Goal: Task Accomplishment & Management: Manage account settings

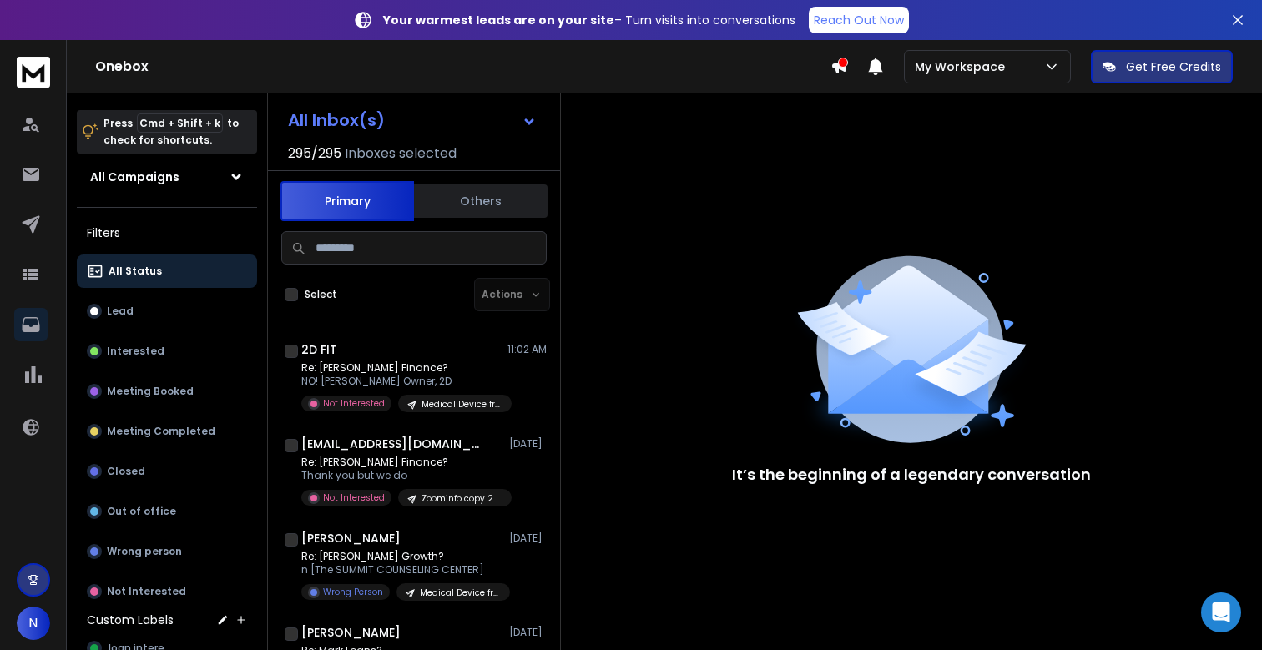
drag, startPoint x: 0, startPoint y: 0, endPoint x: 412, endPoint y: 205, distance: 460.5
click at [412, 205] on button "Primary" at bounding box center [347, 201] width 134 height 40
click at [412, 204] on button "Primary" at bounding box center [347, 201] width 134 height 40
click at [422, 195] on button "Others" at bounding box center [481, 201] width 134 height 37
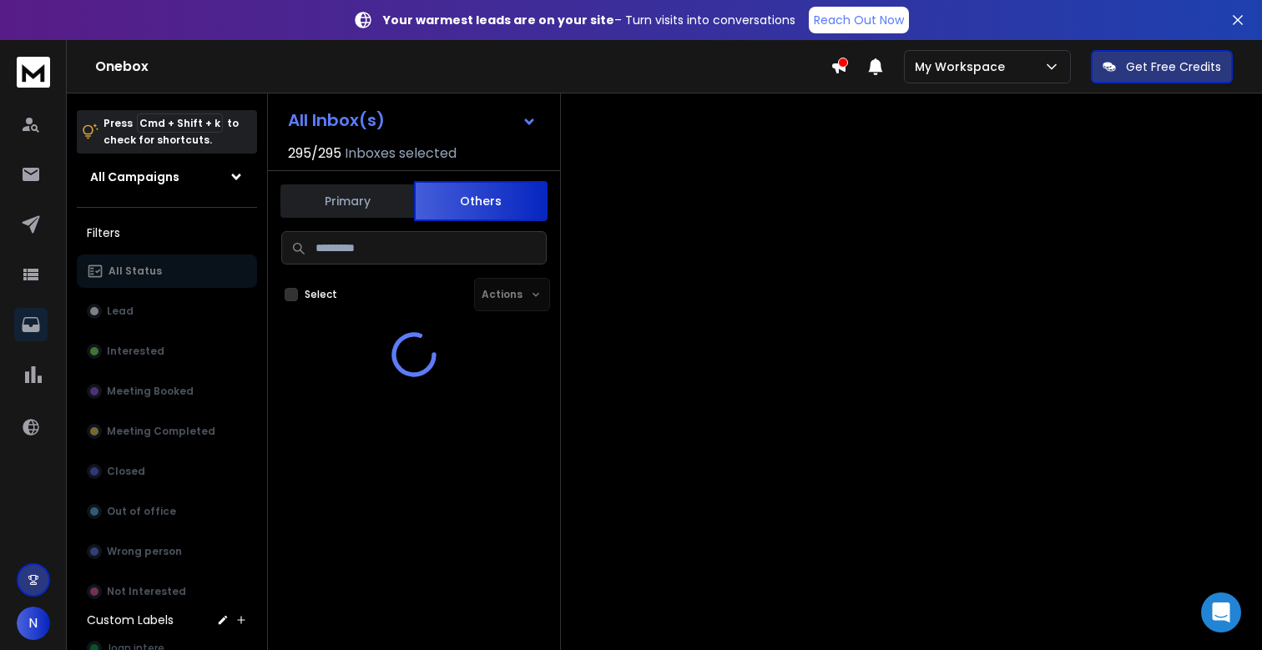
click at [423, 194] on button "Others" at bounding box center [481, 201] width 134 height 40
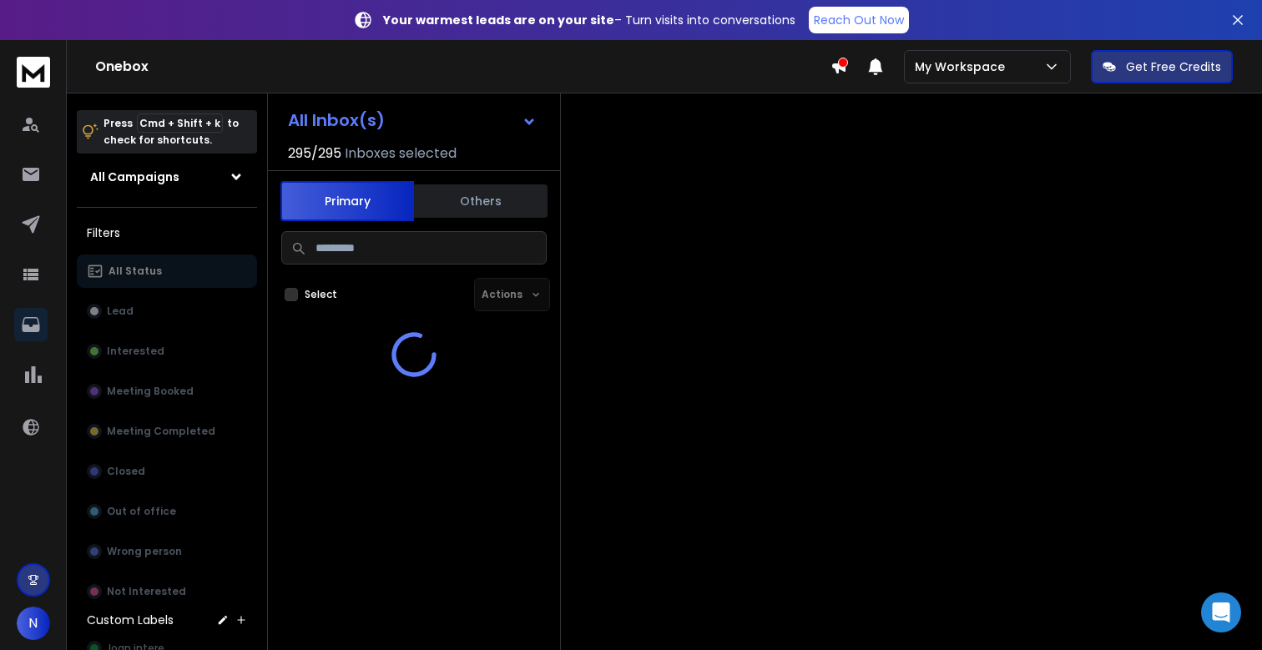
click at [380, 198] on button "Primary" at bounding box center [347, 201] width 134 height 40
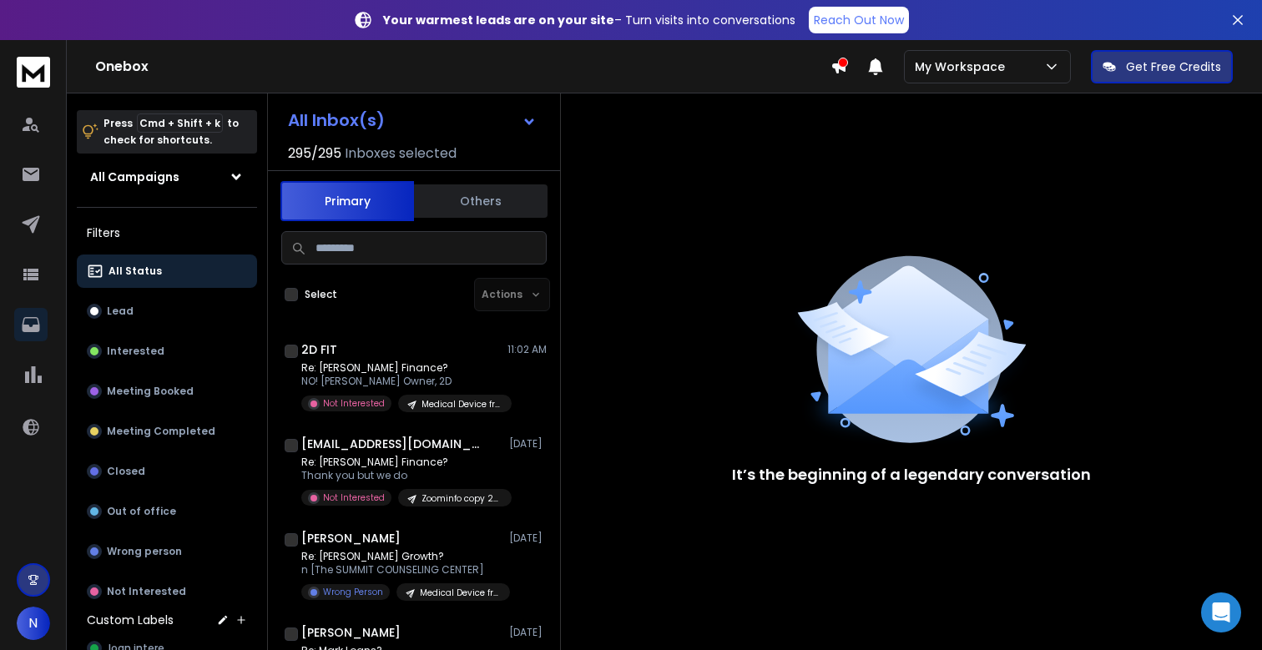
click at [445, 222] on div "Primary Others Select Actions 2D FIT 11:02 AM Re: [PERSON_NAME] Finance? NO! [P…" at bounding box center [414, 496] width 292 height 624
click at [438, 209] on button "Others" at bounding box center [481, 201] width 134 height 37
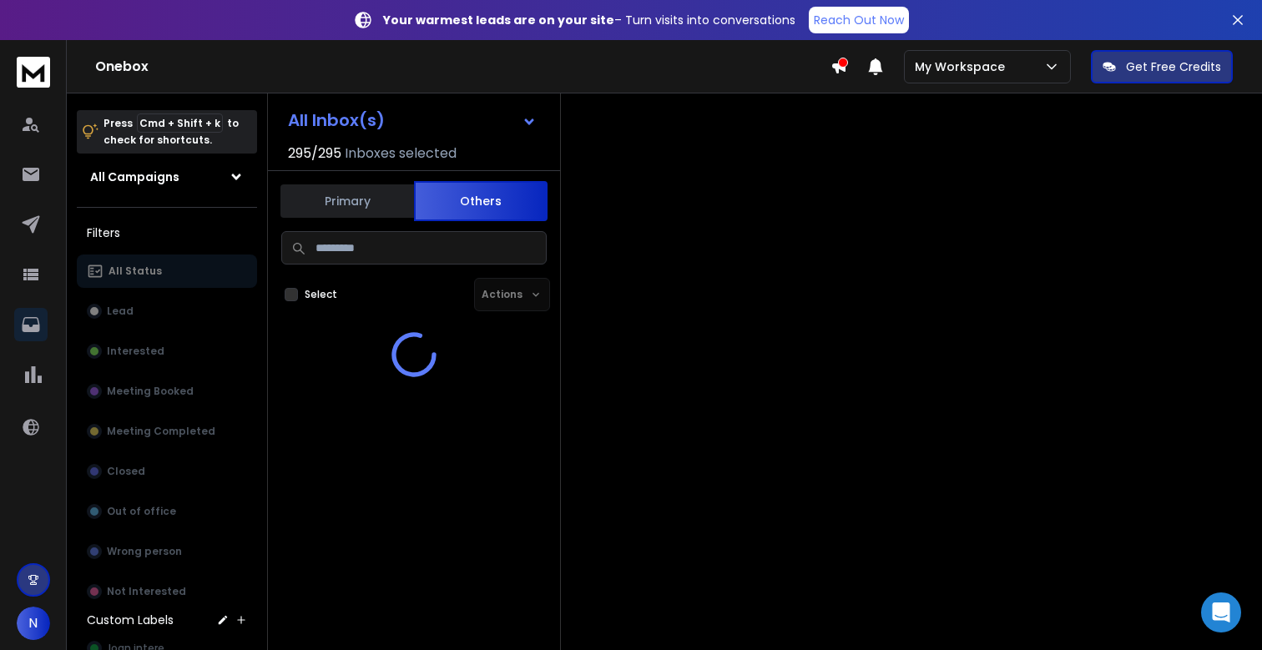
click at [438, 209] on button "Others" at bounding box center [481, 201] width 134 height 40
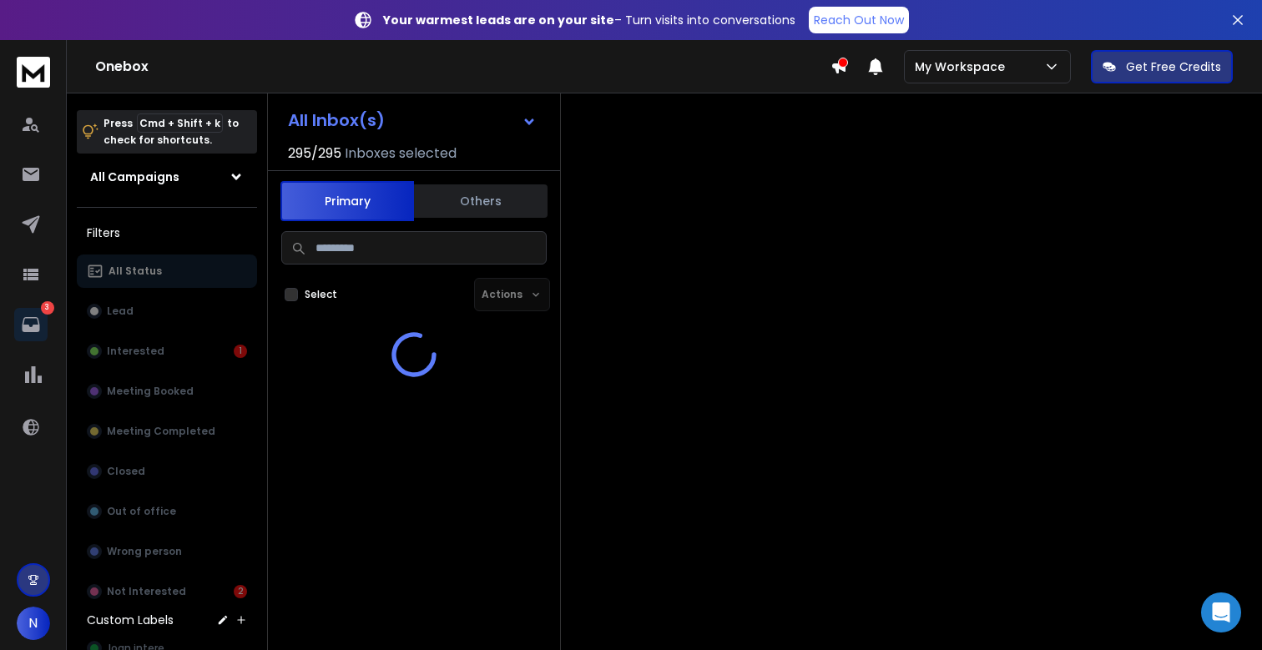
click at [366, 189] on button "Primary" at bounding box center [347, 201] width 134 height 40
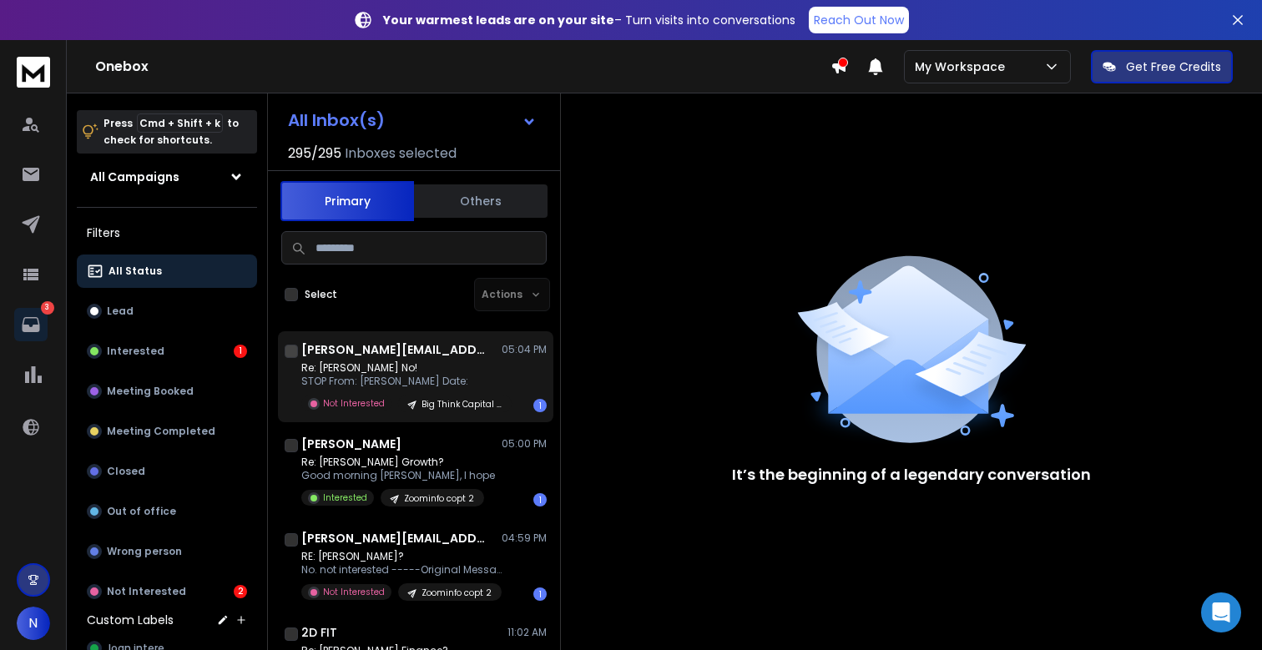
click at [499, 367] on p "Re: [PERSON_NAME] No!" at bounding box center [401, 367] width 200 height 13
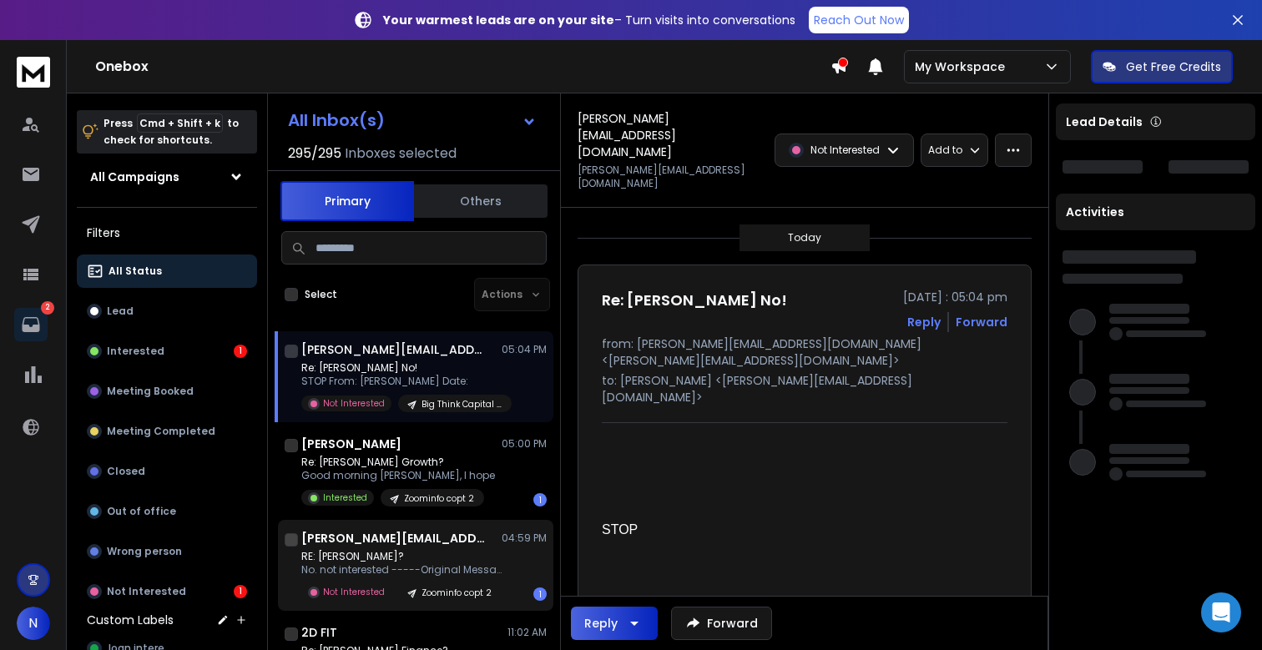
click at [455, 546] on h1 "[PERSON_NAME][EMAIL_ADDRESS][DOMAIN_NAME]" at bounding box center [393, 538] width 184 height 17
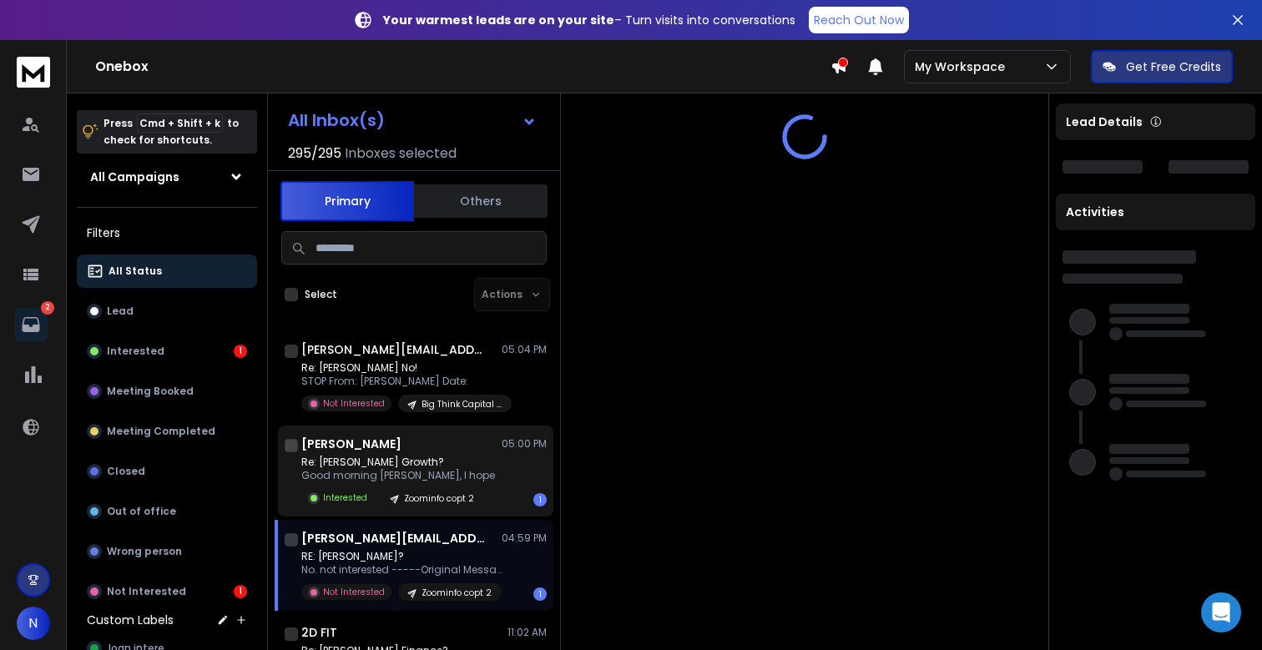
click at [456, 467] on p "Re: [PERSON_NAME] Growth?" at bounding box center [398, 462] width 194 height 13
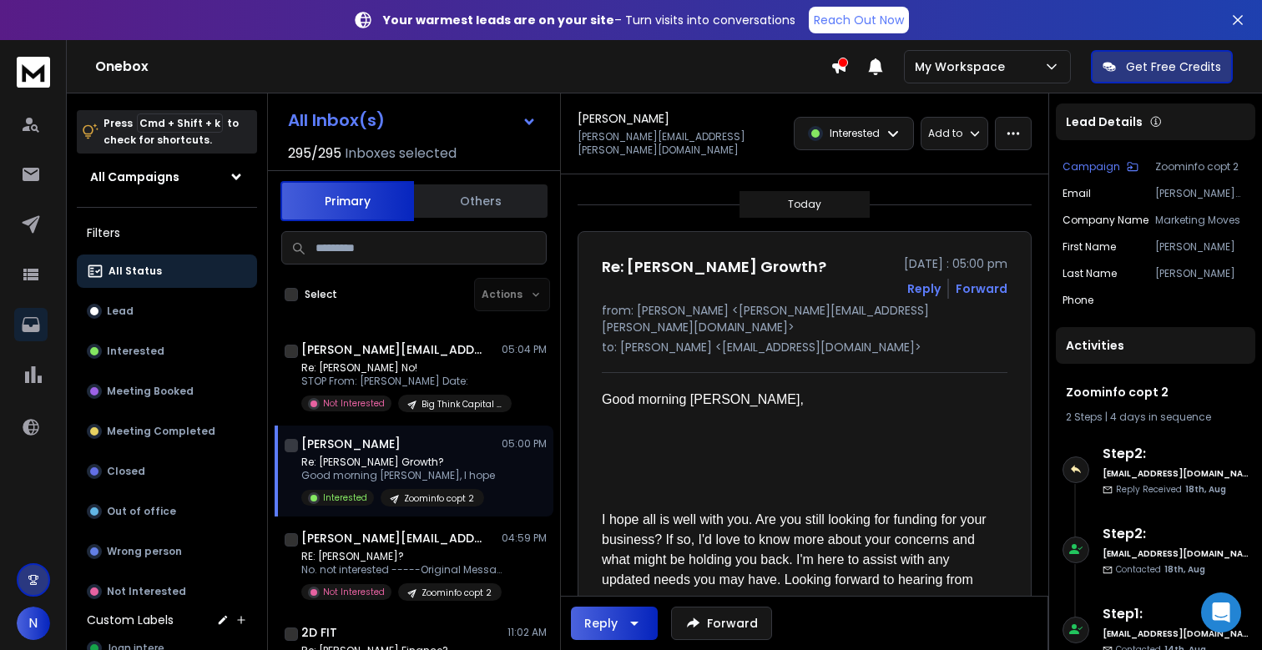
scroll to position [242, 0]
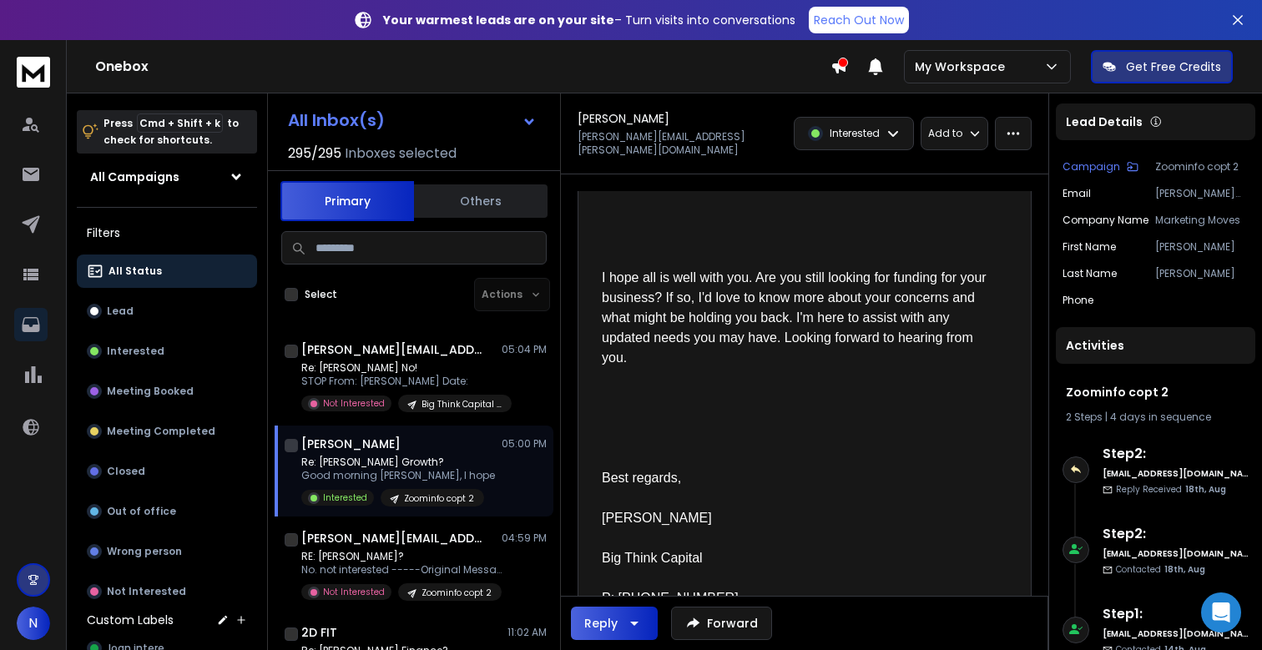
click at [458, 216] on button "Others" at bounding box center [481, 201] width 134 height 37
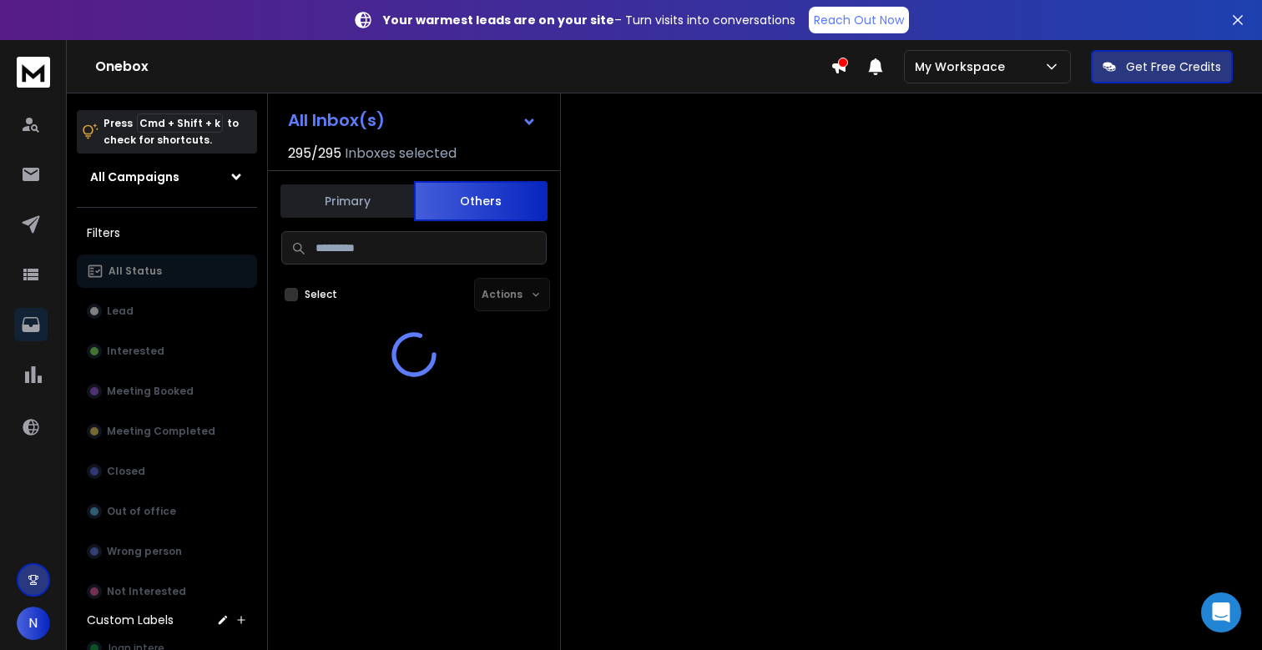
click at [458, 216] on button "Others" at bounding box center [481, 201] width 134 height 40
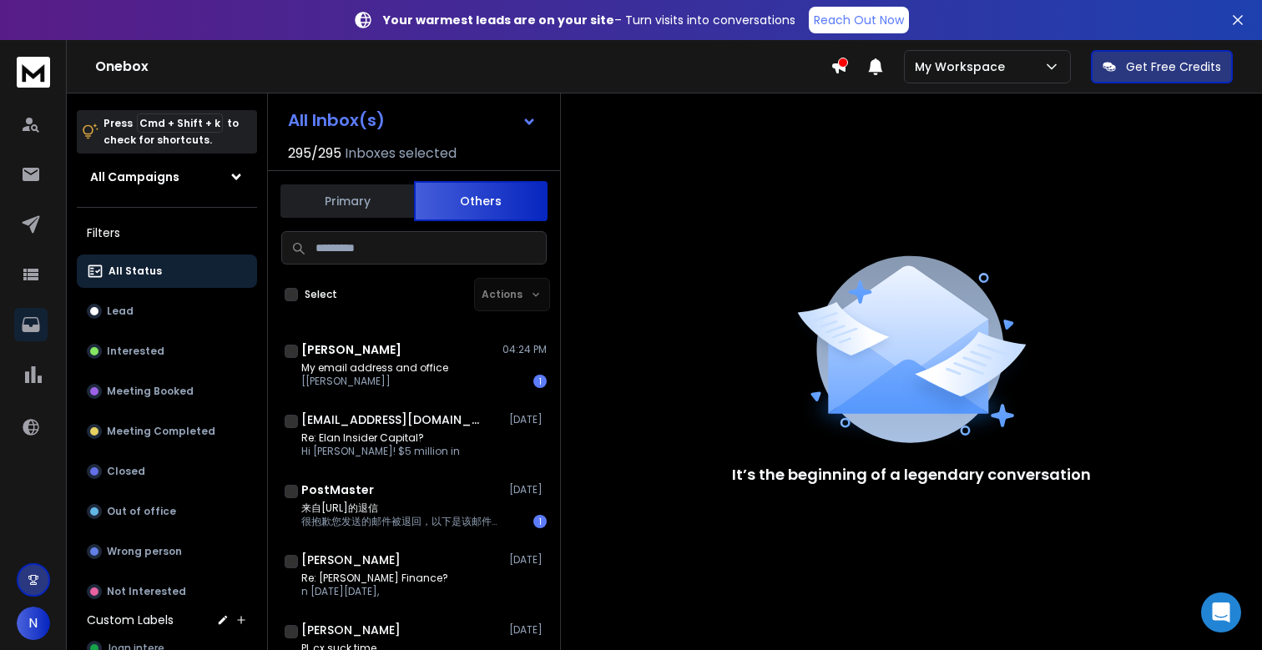
click at [361, 198] on button "Primary" at bounding box center [347, 201] width 134 height 37
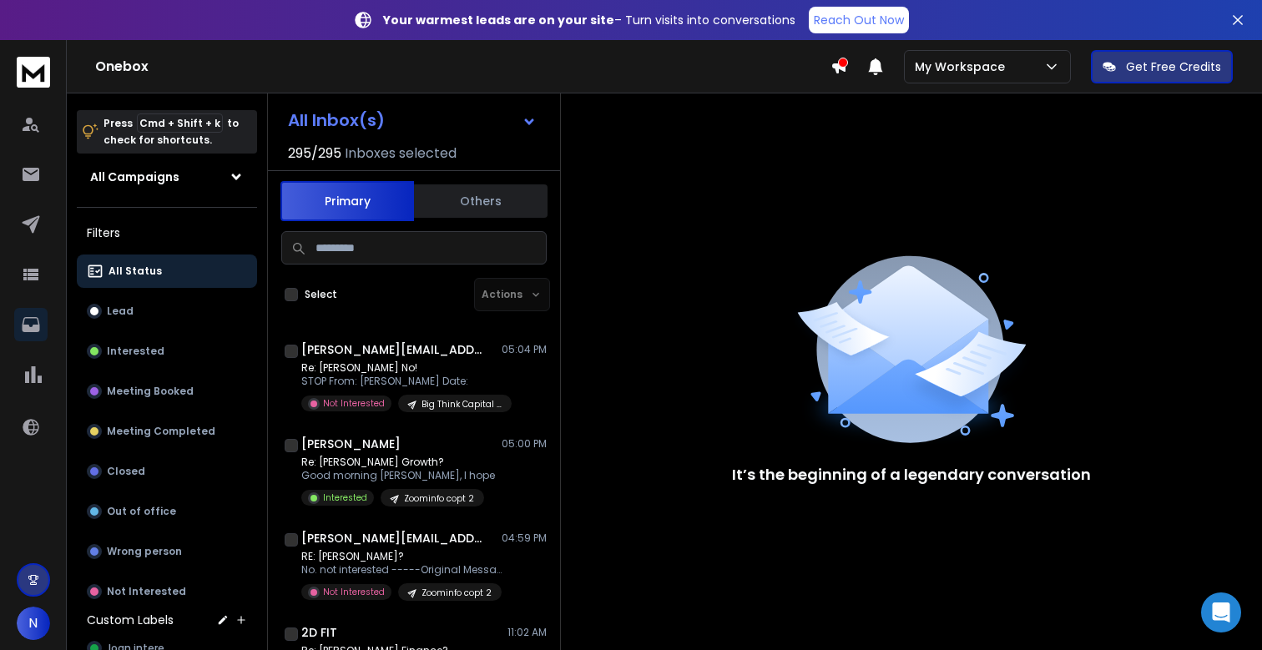
click at [470, 208] on button "Others" at bounding box center [481, 201] width 134 height 37
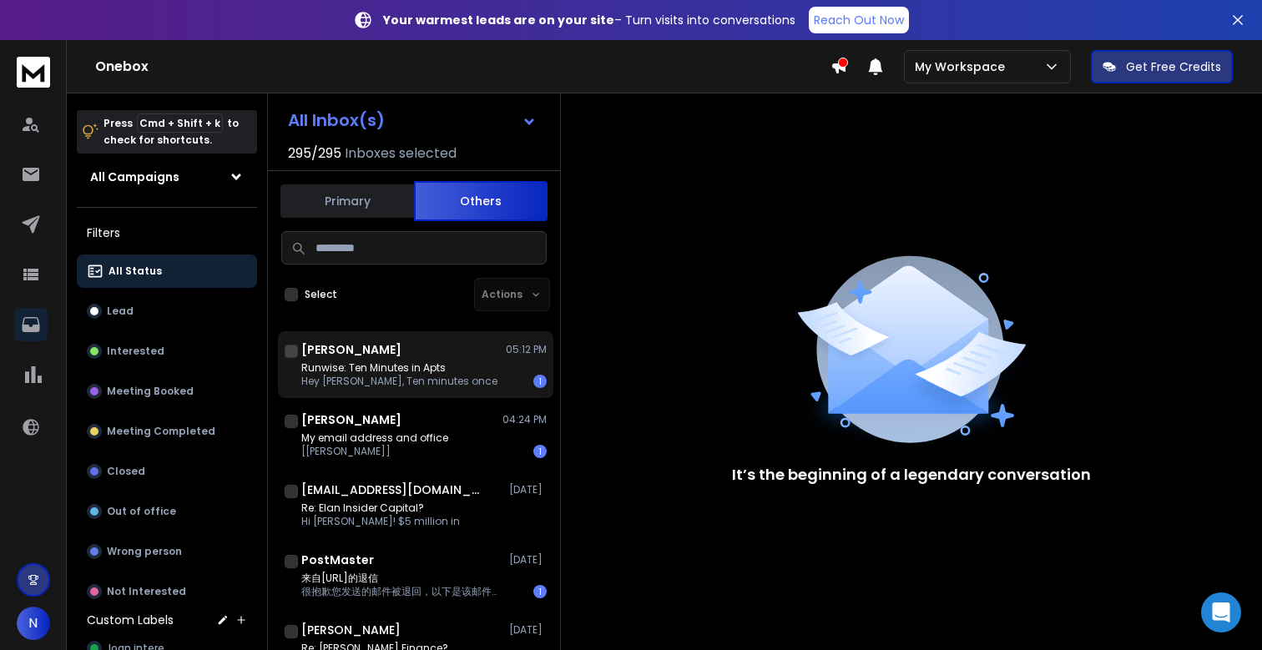
click at [405, 344] on div "[PERSON_NAME] 05:12 PM" at bounding box center [423, 349] width 245 height 17
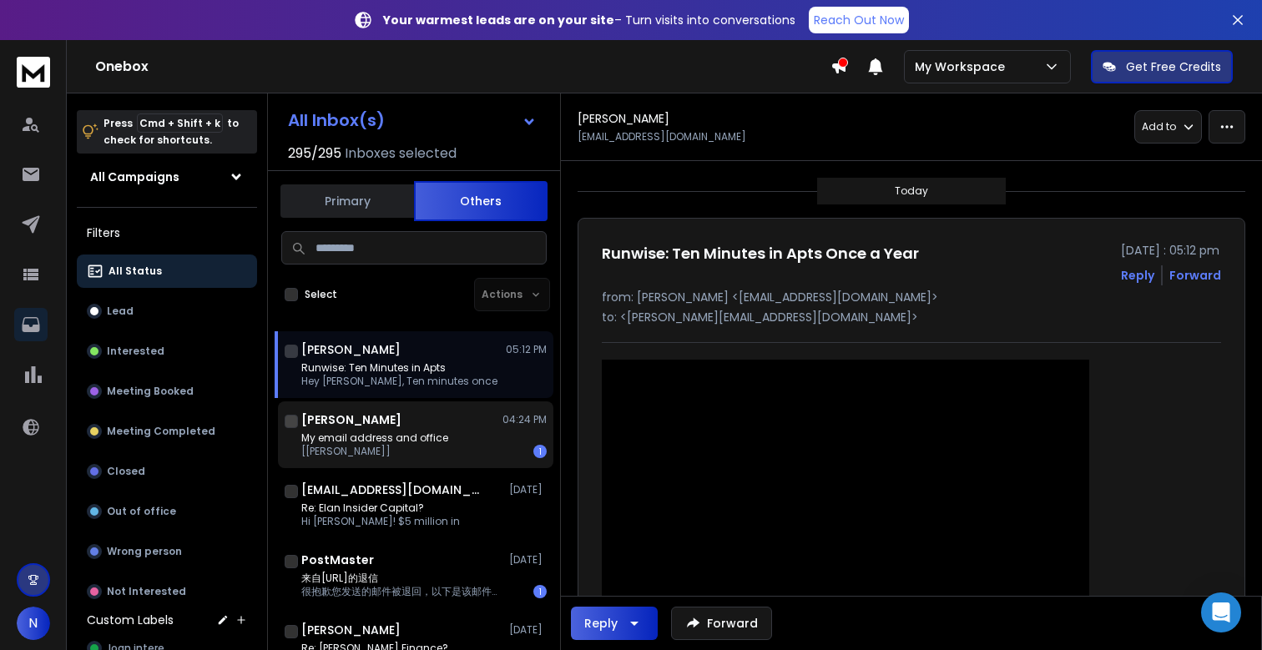
click at [405, 434] on p "My email address and office" at bounding box center [374, 437] width 147 height 13
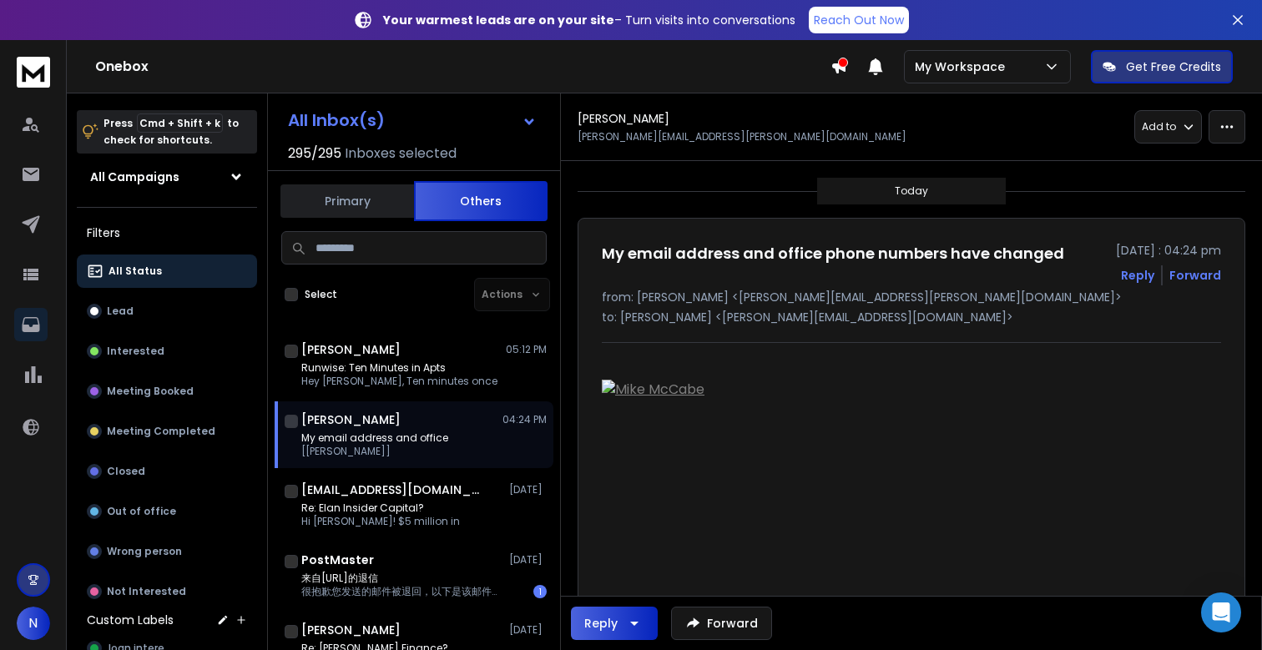
click at [369, 179] on div "All Inbox(s) 295 / 295 Inboxes selected Primary Others Select Actions [PERSON_N…" at bounding box center [414, 418] width 292 height 650
click at [326, 210] on button "Primary" at bounding box center [347, 201] width 134 height 37
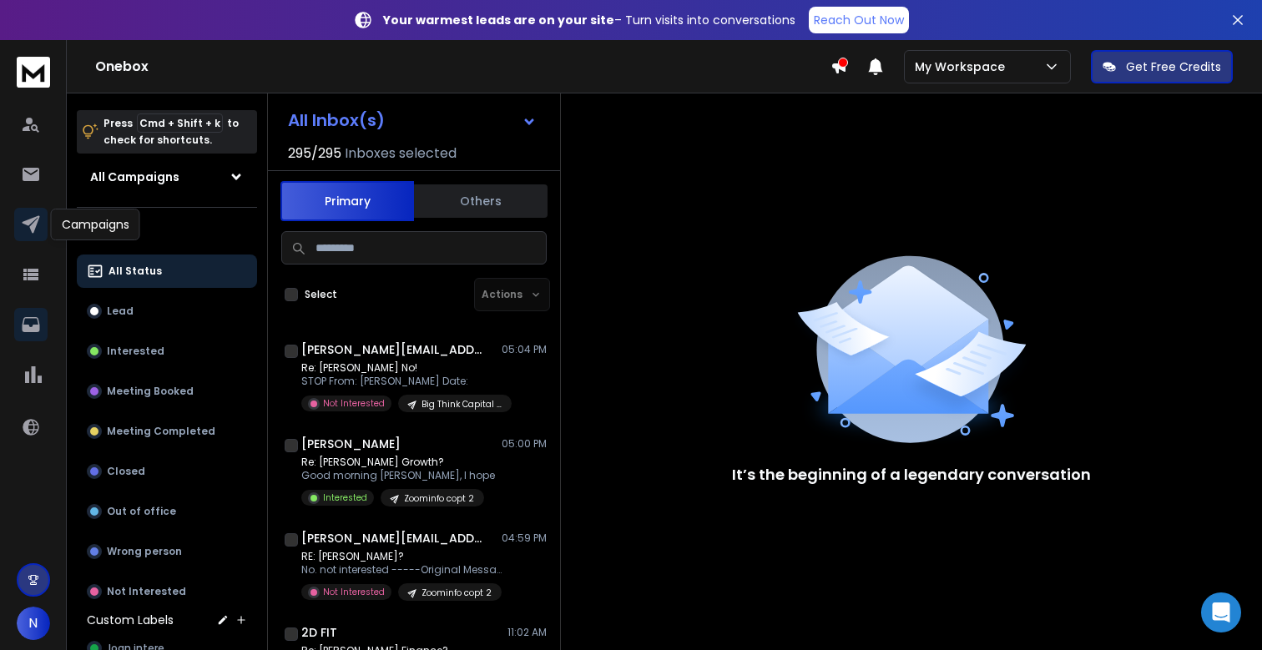
click at [40, 235] on link at bounding box center [30, 224] width 33 height 33
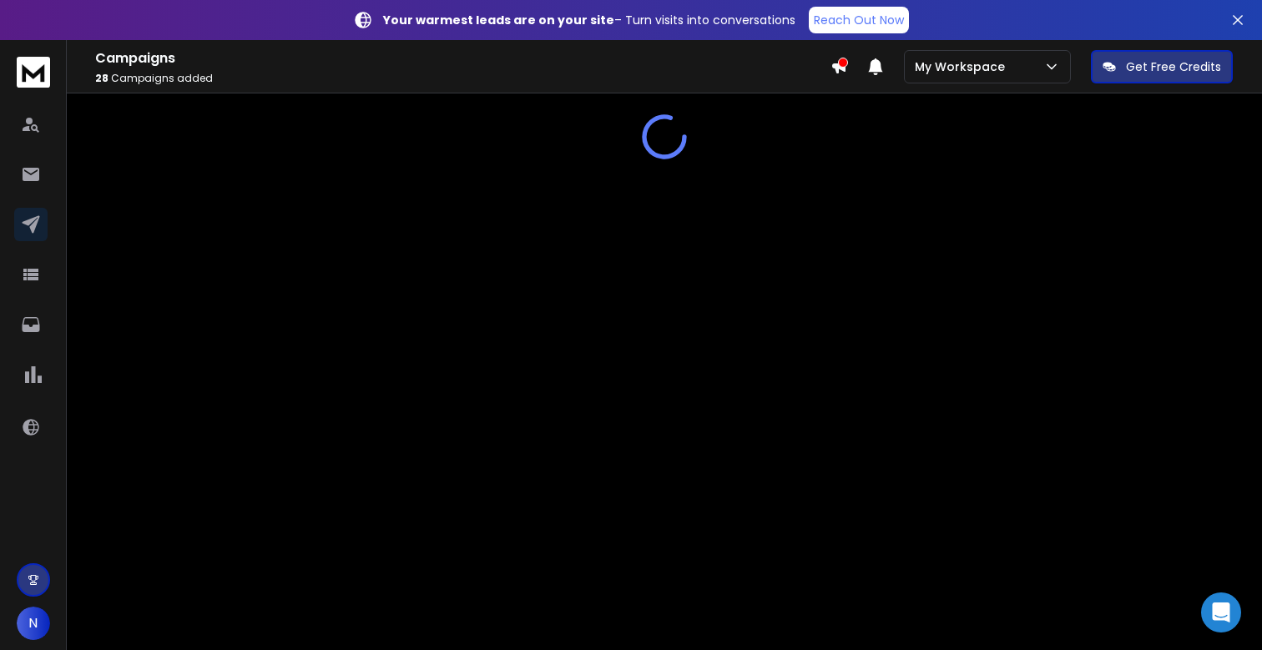
click at [499, 294] on div "Your warmest leads are on your site – Turn visits into conversations Reach Out …" at bounding box center [631, 325] width 1262 height 650
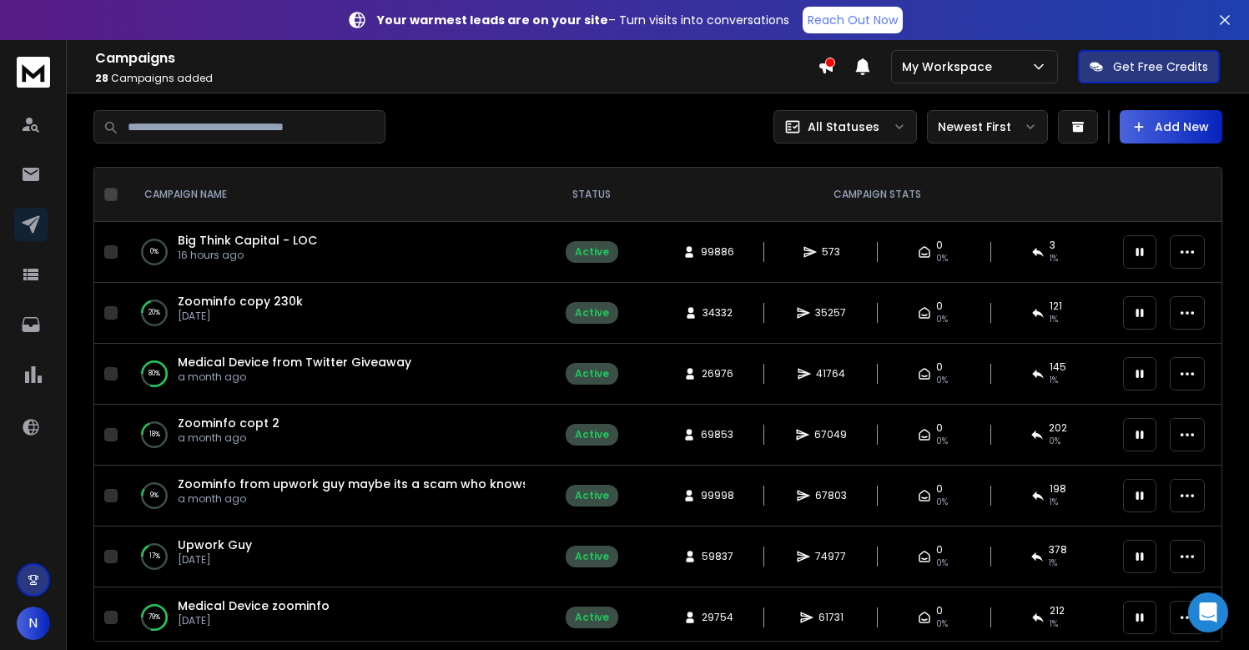
click at [278, 237] on span "Big Think Capital - LOC" at bounding box center [247, 240] width 139 height 17
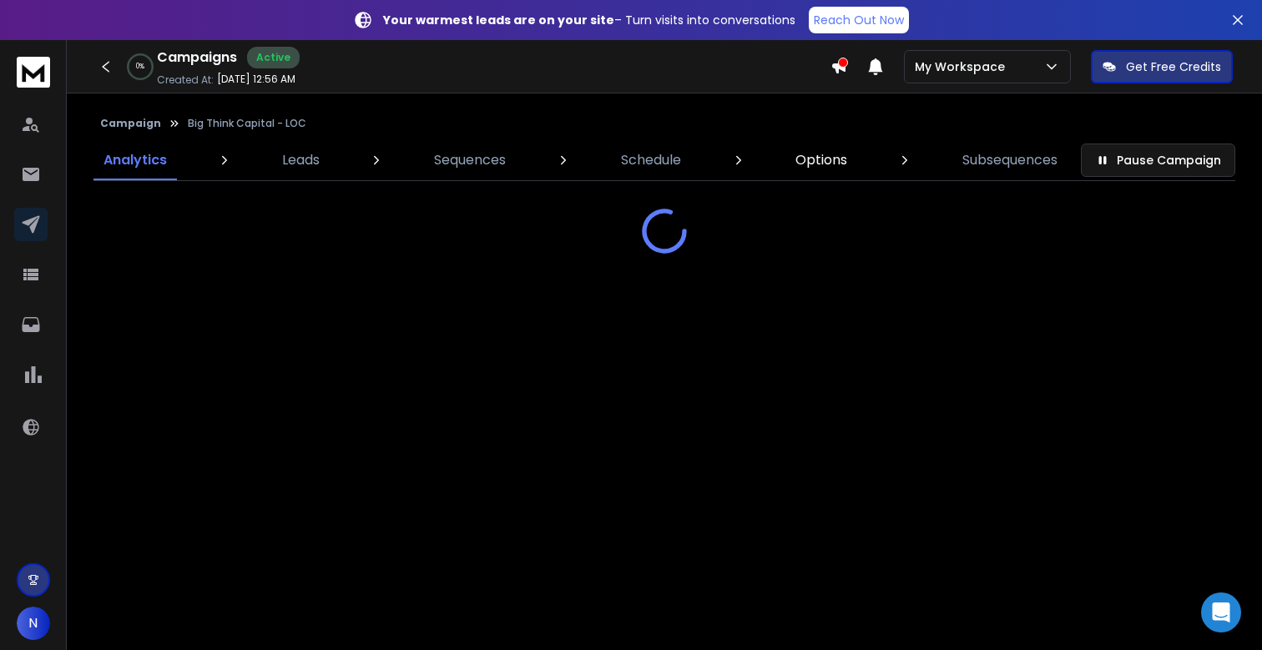
click at [842, 169] on p "Options" at bounding box center [821, 160] width 52 height 20
select select "*"
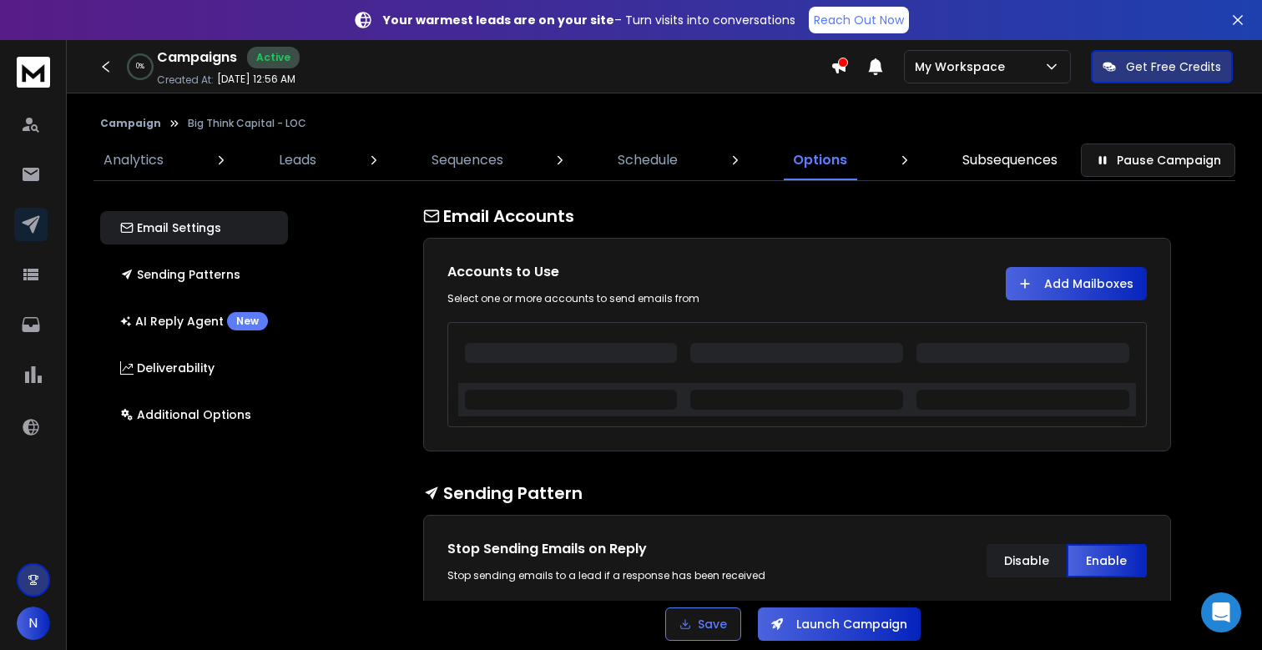
click at [974, 164] on p "Subsequences" at bounding box center [1009, 160] width 95 height 20
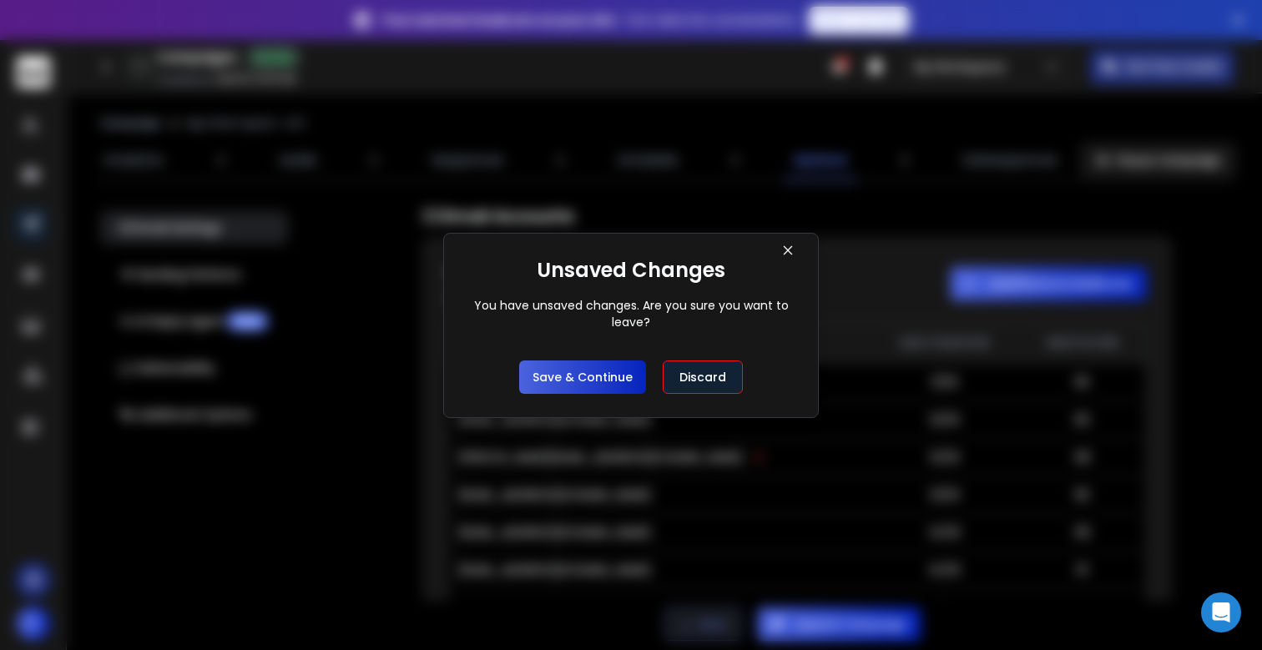
click at [794, 248] on icon at bounding box center [787, 250] width 13 height 13
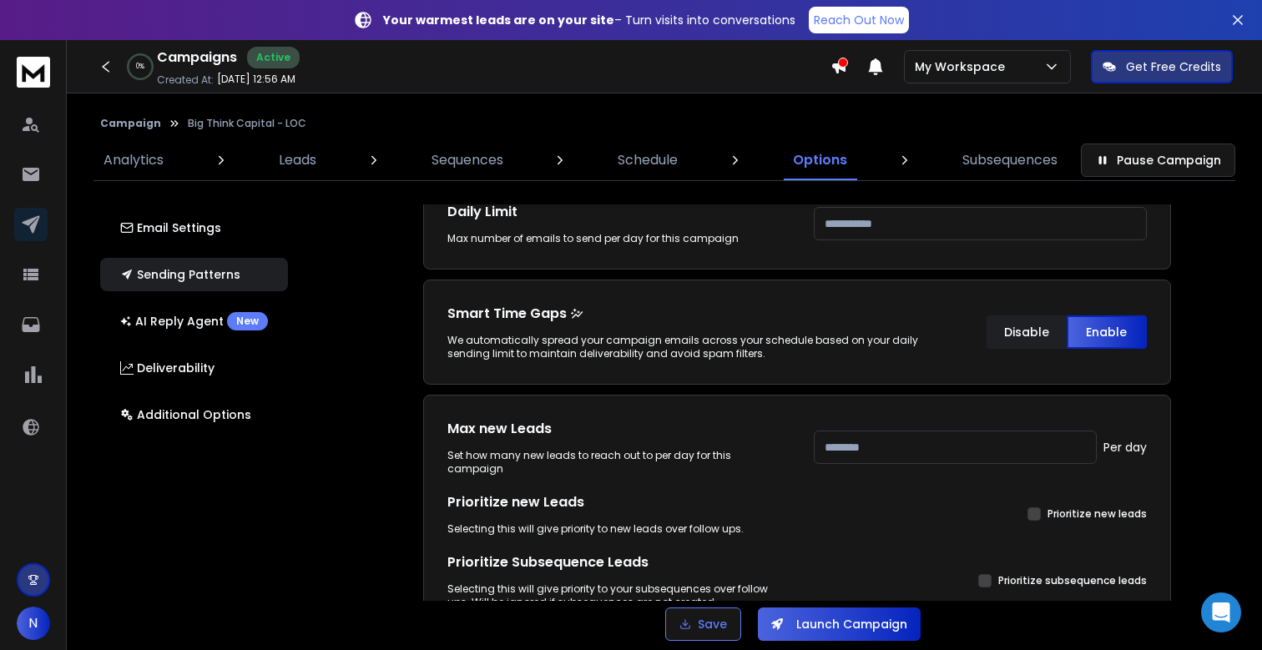
scroll to position [844, 0]
click at [25, 339] on link at bounding box center [30, 324] width 33 height 33
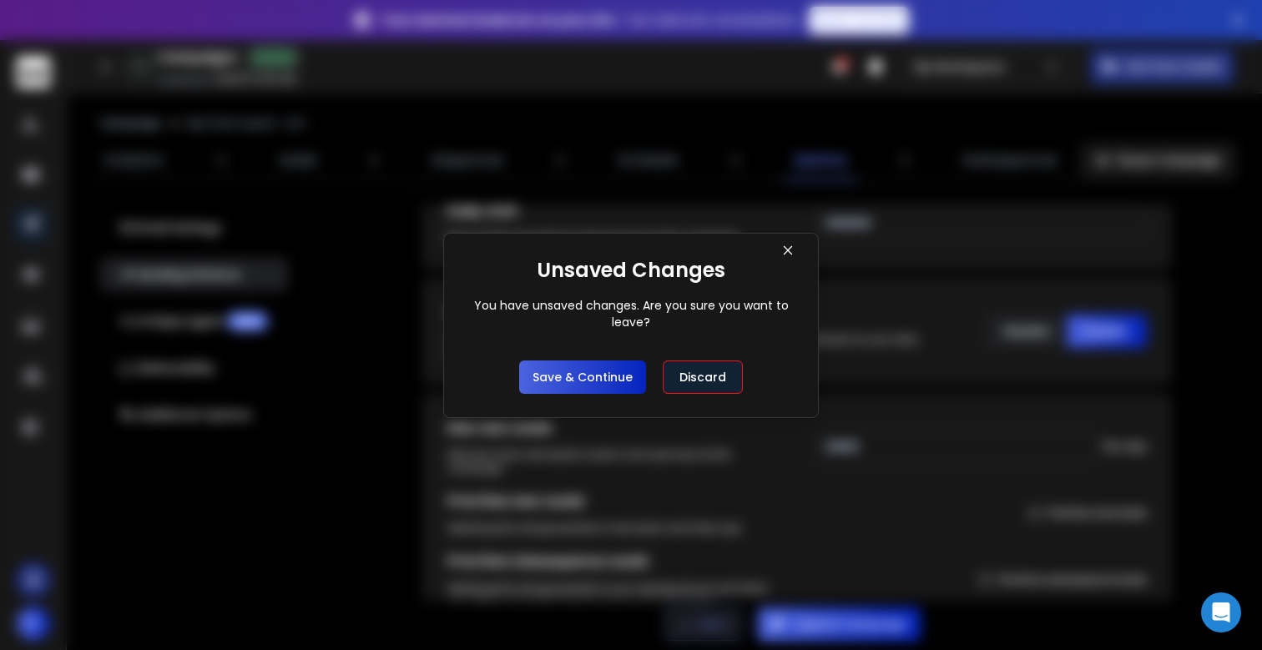
click at [556, 357] on div "Unsaved Changes You have unsaved changes. Are you sure you want to leave? Save …" at bounding box center [630, 325] width 327 height 137
click at [556, 363] on button "Save & Continue" at bounding box center [582, 376] width 127 height 33
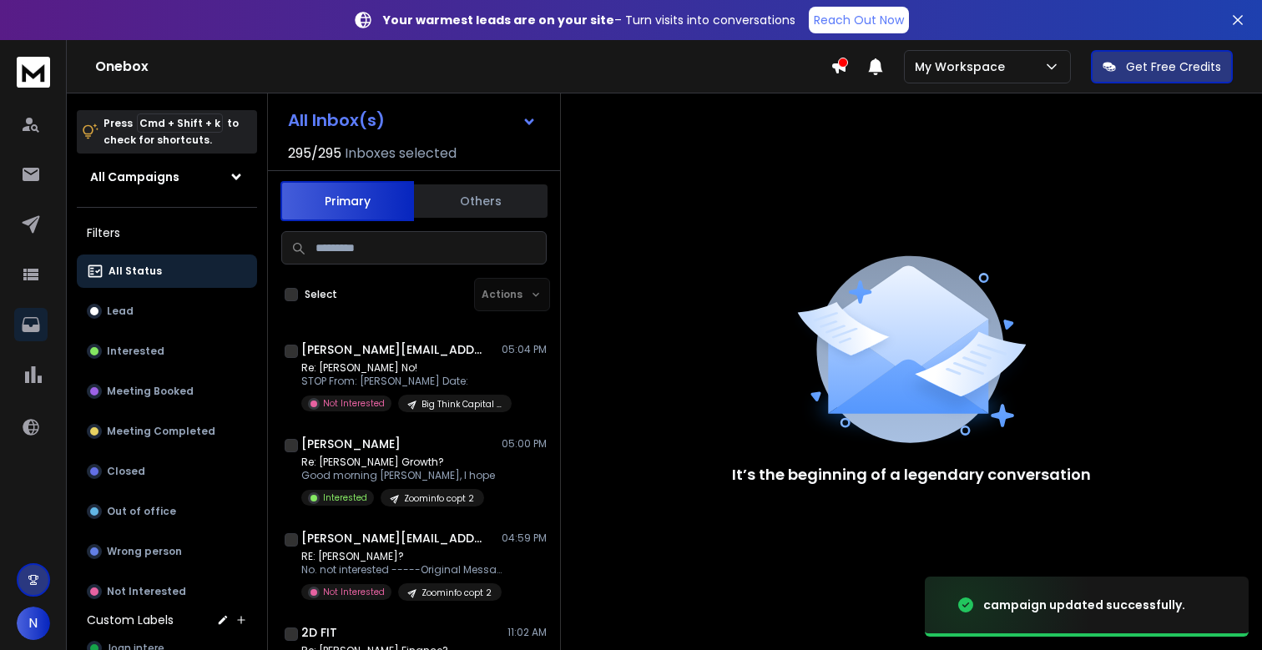
click at [475, 234] on input at bounding box center [413, 247] width 265 height 33
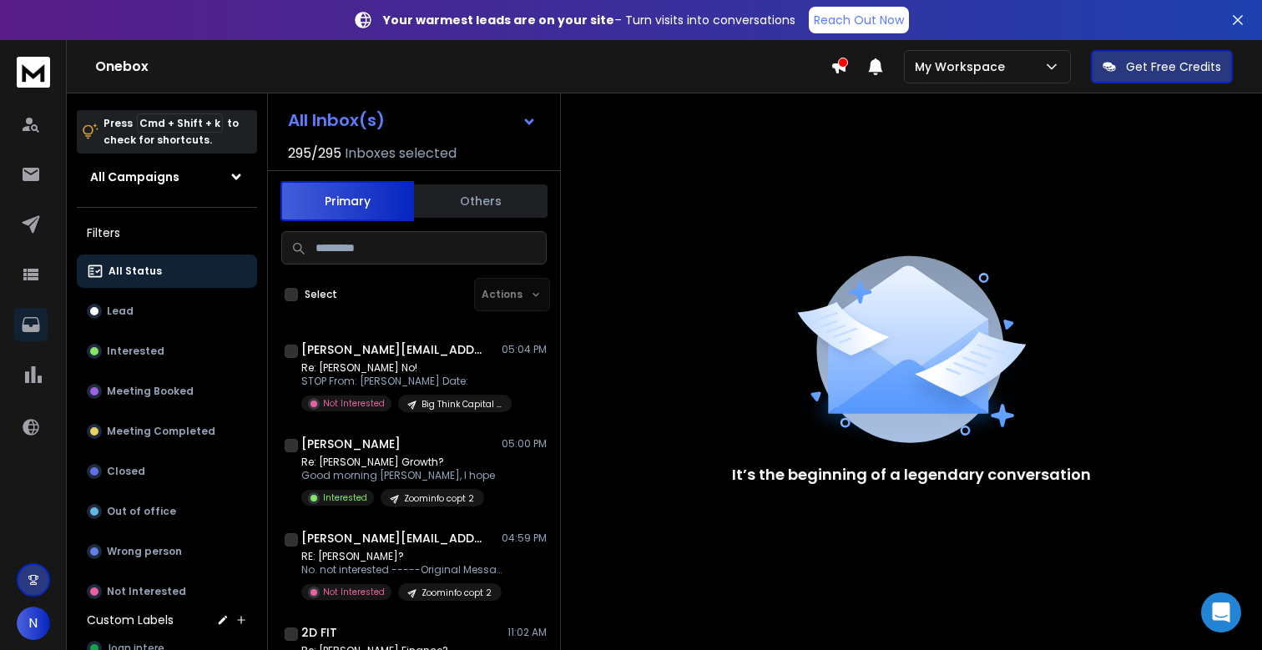
click at [474, 219] on button "Others" at bounding box center [481, 201] width 134 height 37
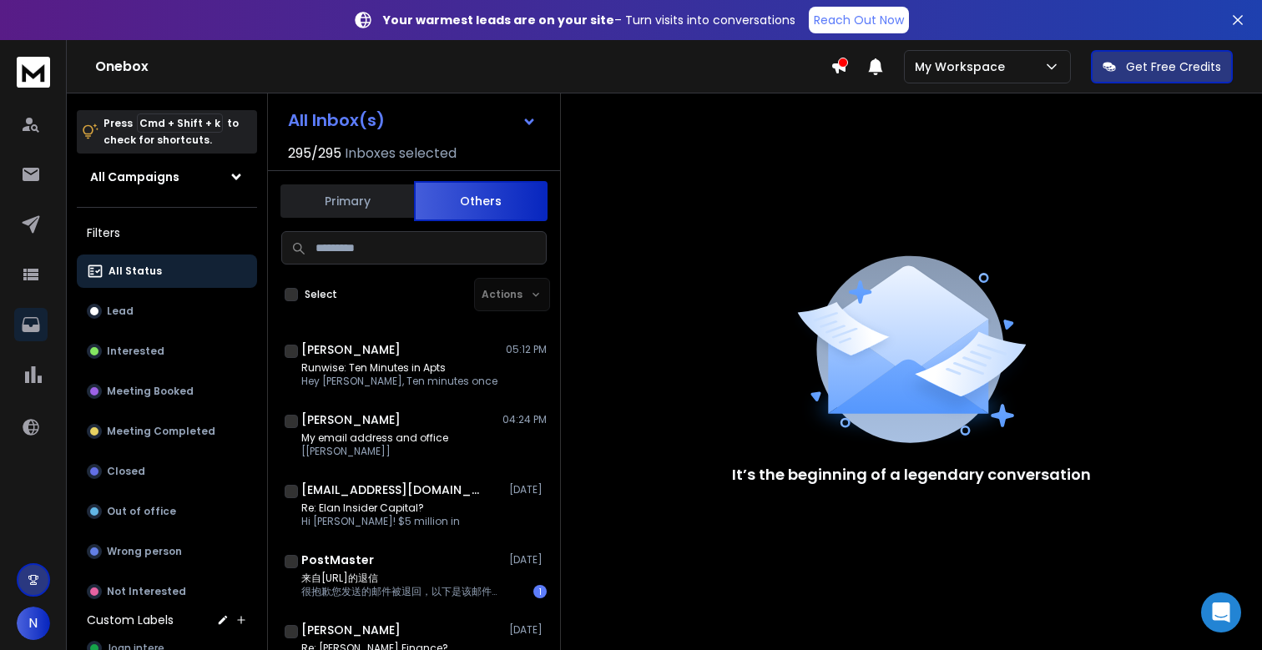
click at [392, 204] on button "Primary" at bounding box center [347, 201] width 134 height 37
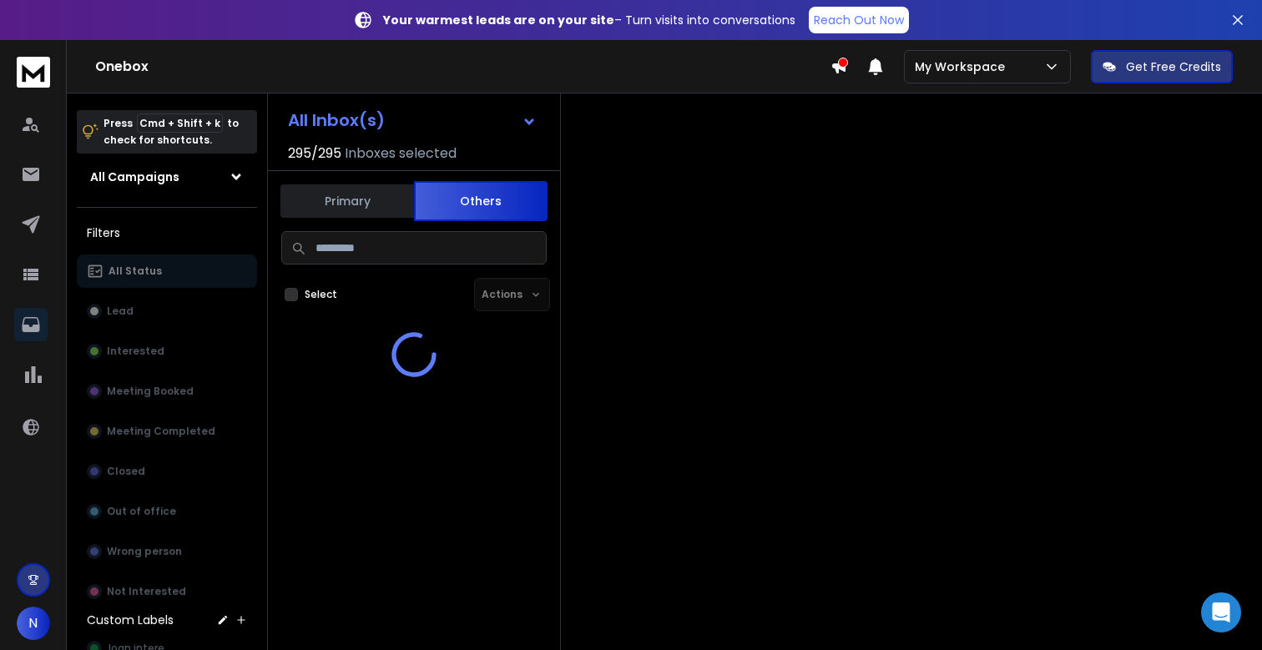
click at [456, 196] on button "Others" at bounding box center [481, 201] width 134 height 40
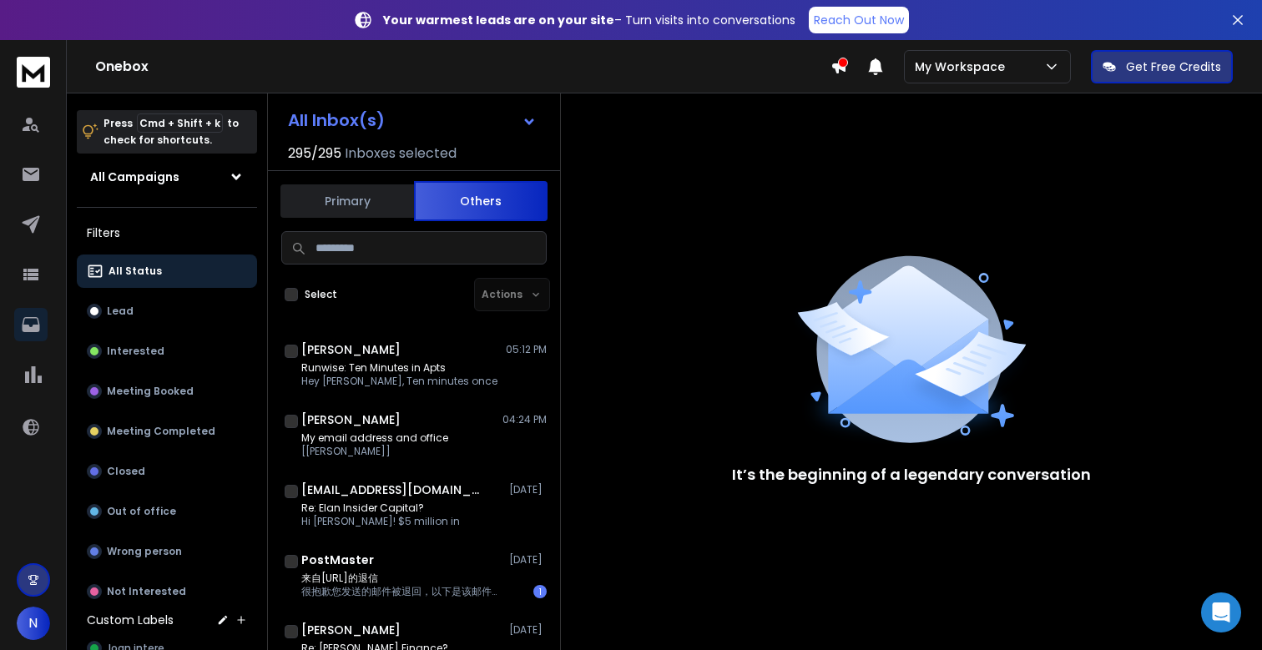
click at [324, 215] on button "Primary" at bounding box center [347, 201] width 134 height 37
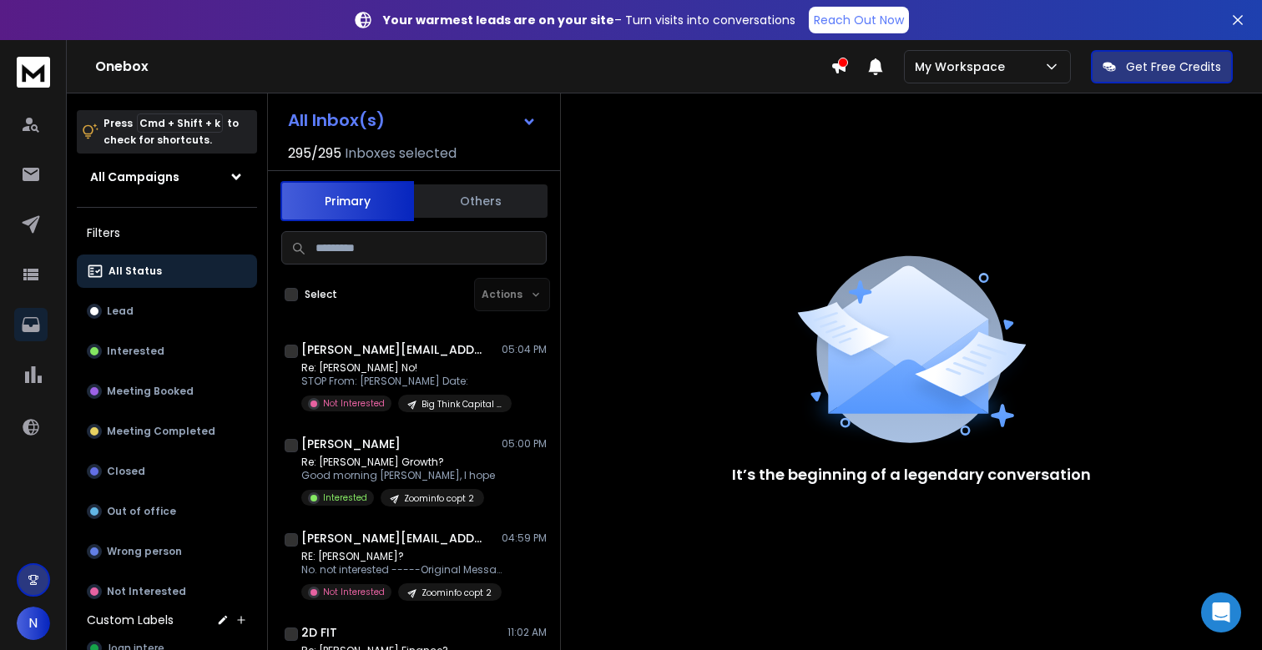
click at [495, 203] on button "Others" at bounding box center [481, 201] width 134 height 37
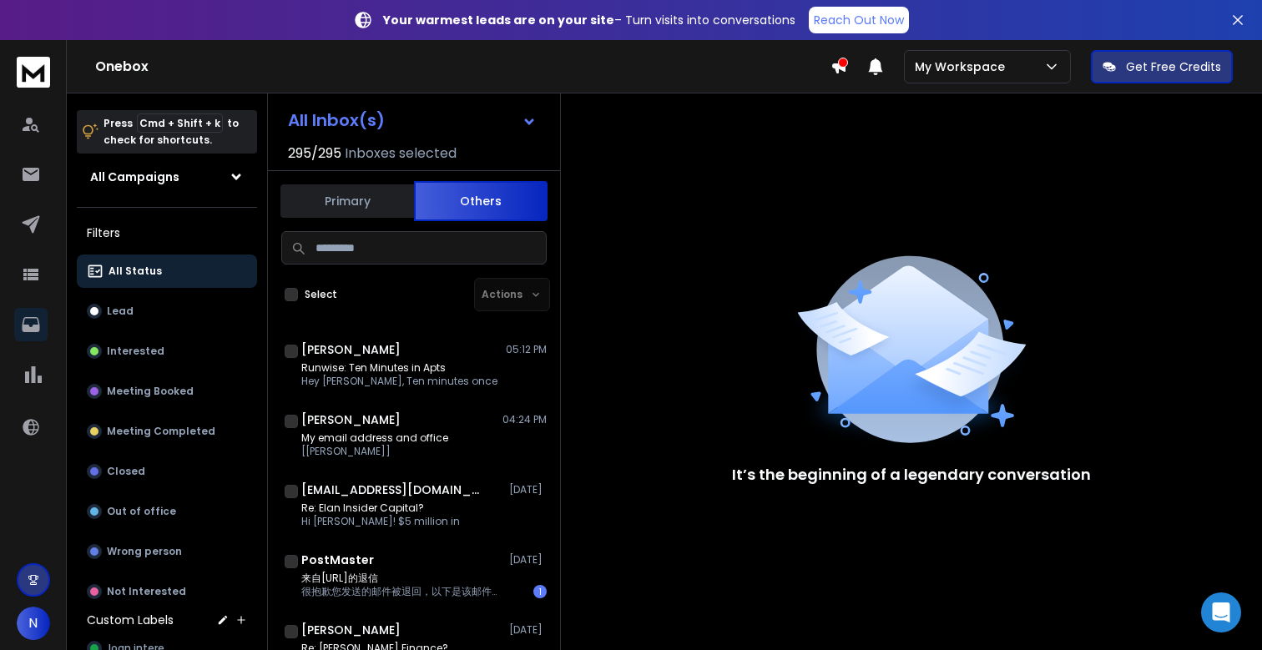
click at [355, 202] on button "Primary" at bounding box center [347, 201] width 134 height 37
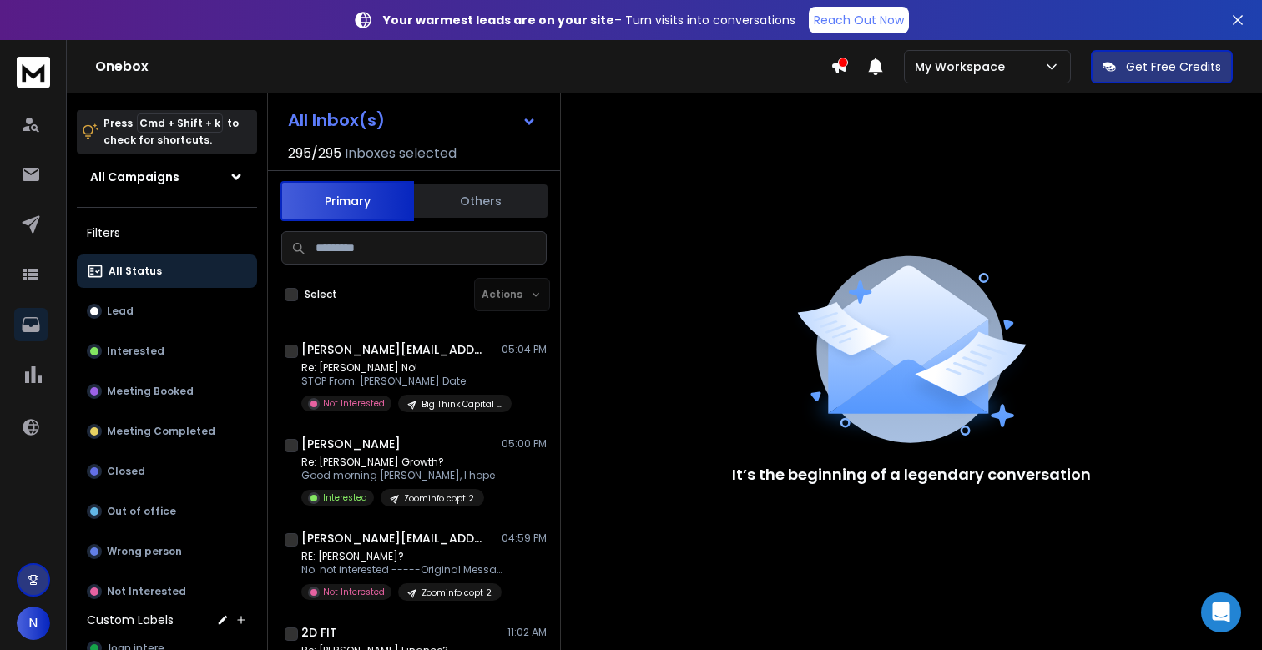
click at [501, 184] on button "Others" at bounding box center [481, 201] width 134 height 37
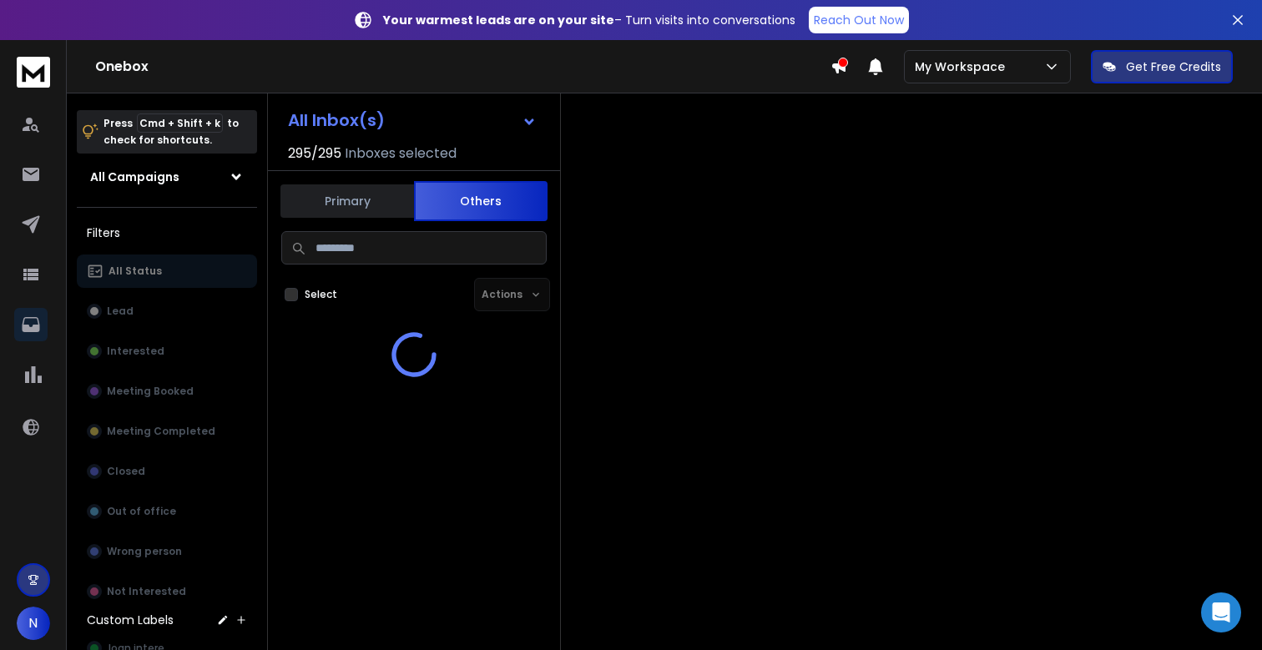
click at [334, 199] on button "Primary" at bounding box center [347, 201] width 134 height 37
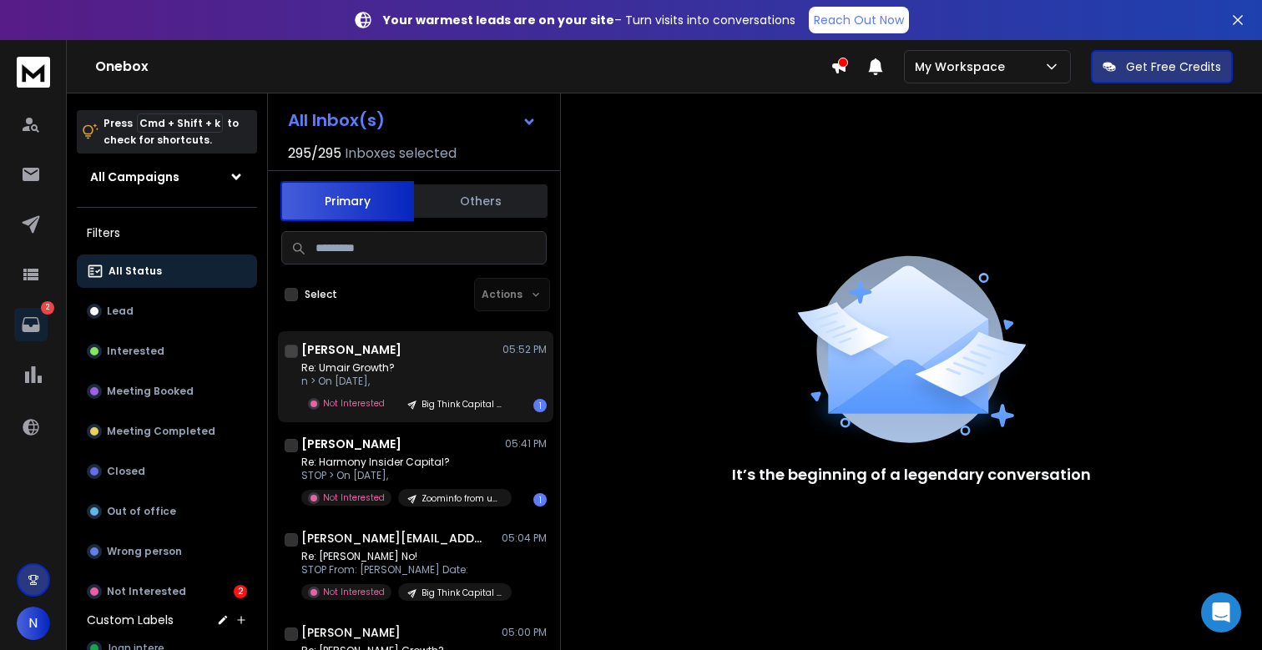
drag, startPoint x: 430, startPoint y: 243, endPoint x: 458, endPoint y: 340, distance: 100.9
click at [458, 340] on div "[PERSON_NAME] 05:52 PM Re: Umair Growth? n > On [DATE], Not Interested Big Thin…" at bounding box center [415, 376] width 275 height 91
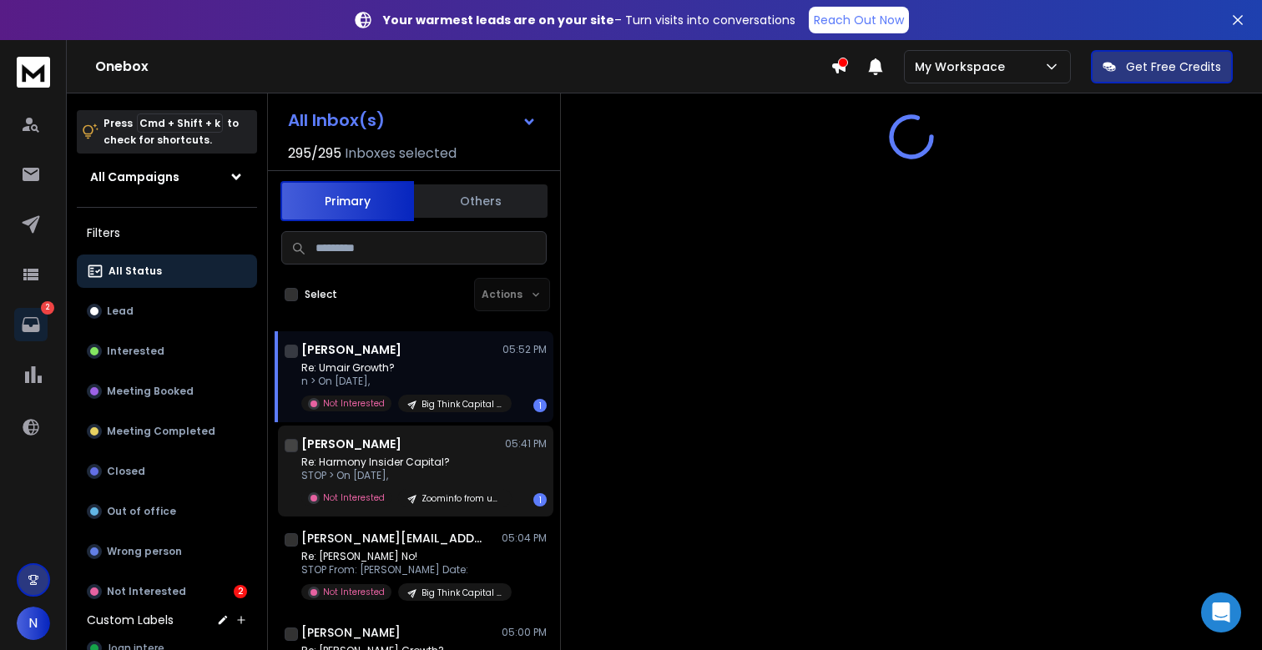
click at [450, 451] on div "[PERSON_NAME] 05:41 PM" at bounding box center [423, 444] width 245 height 17
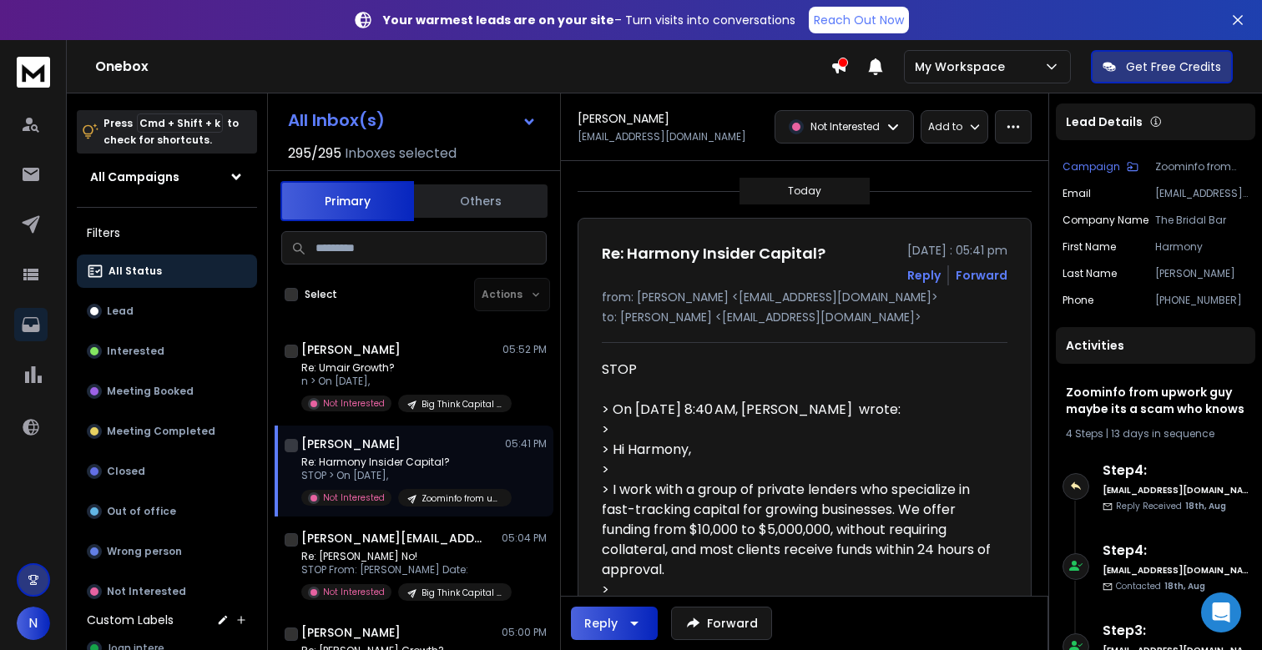
click at [473, 231] on input at bounding box center [413, 247] width 265 height 33
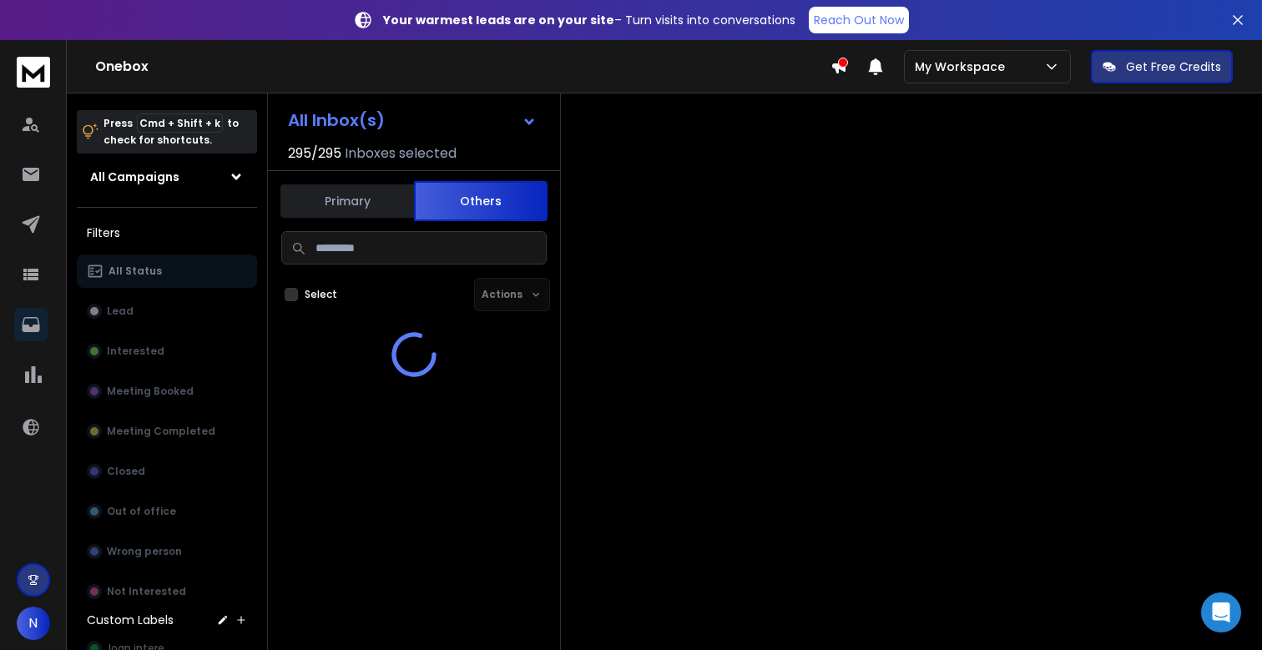
click at [459, 203] on button "Others" at bounding box center [481, 201] width 134 height 40
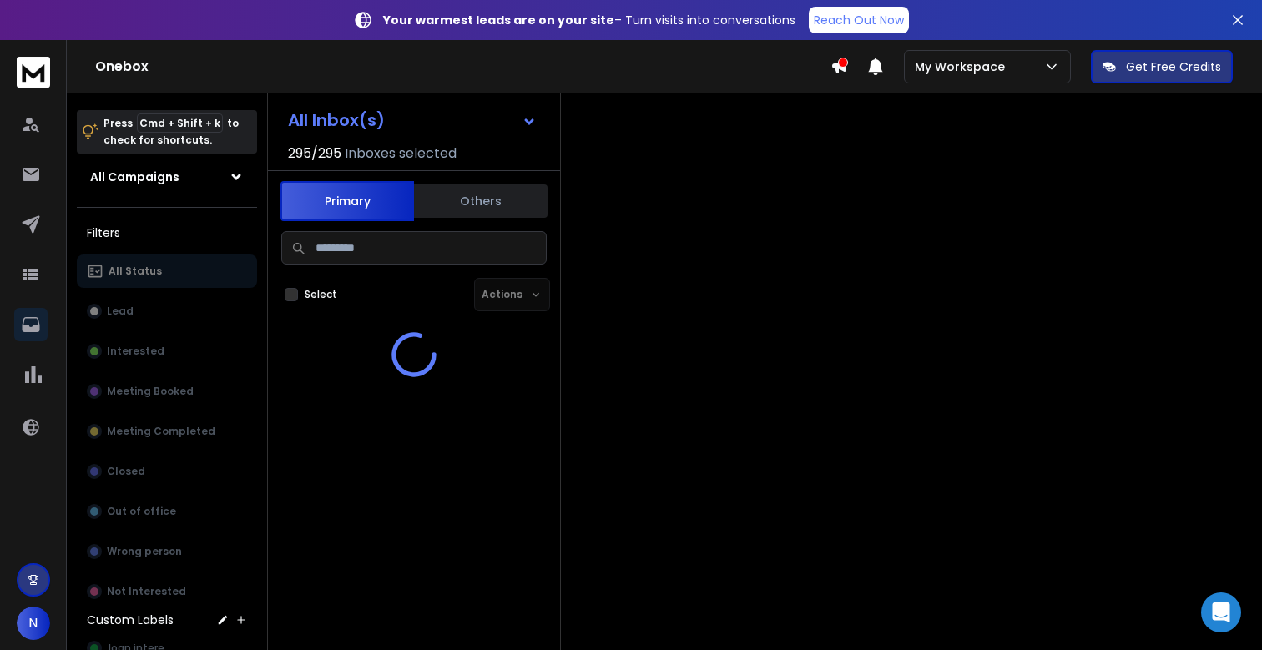
click at [365, 201] on button "Primary" at bounding box center [347, 201] width 134 height 40
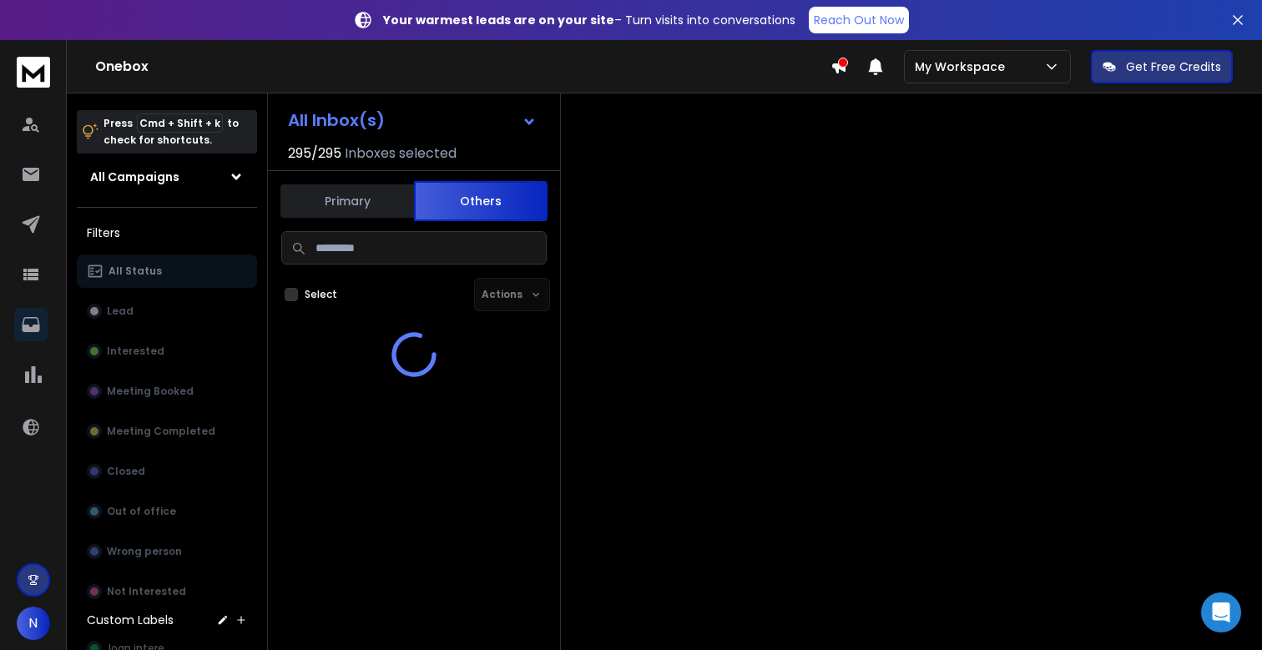
click at [483, 209] on button "Others" at bounding box center [481, 201] width 134 height 40
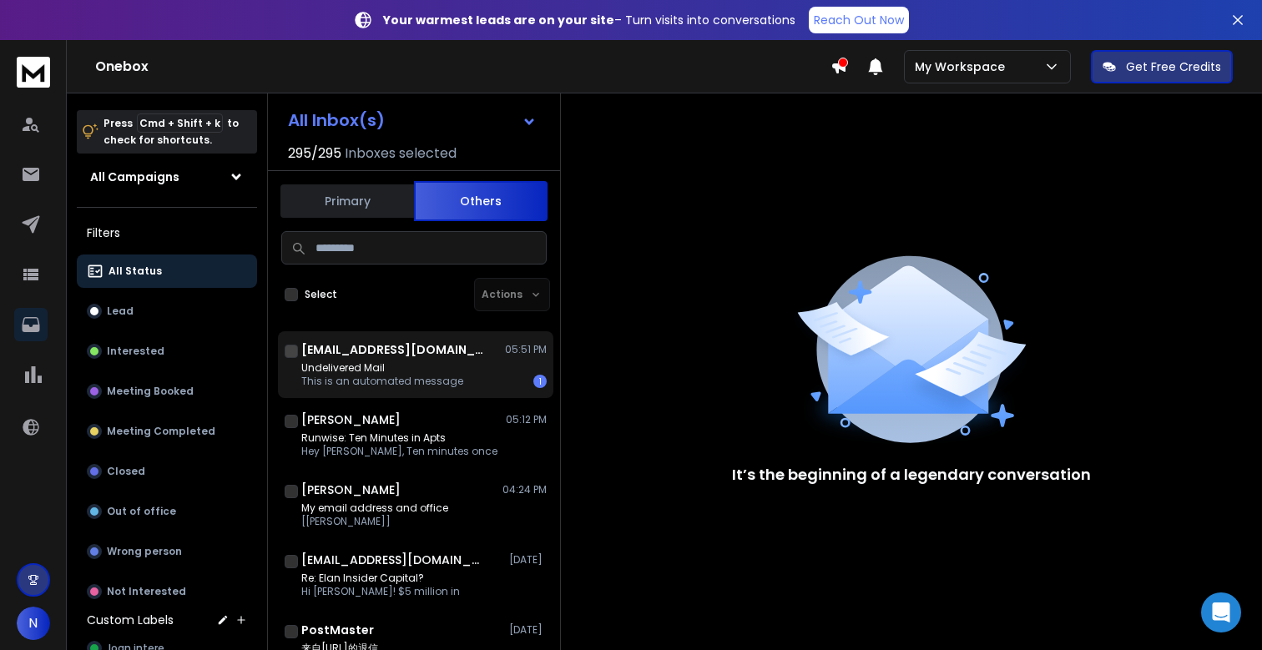
click at [489, 386] on div "Undelivered Mail This is an automated message 1" at bounding box center [423, 374] width 245 height 27
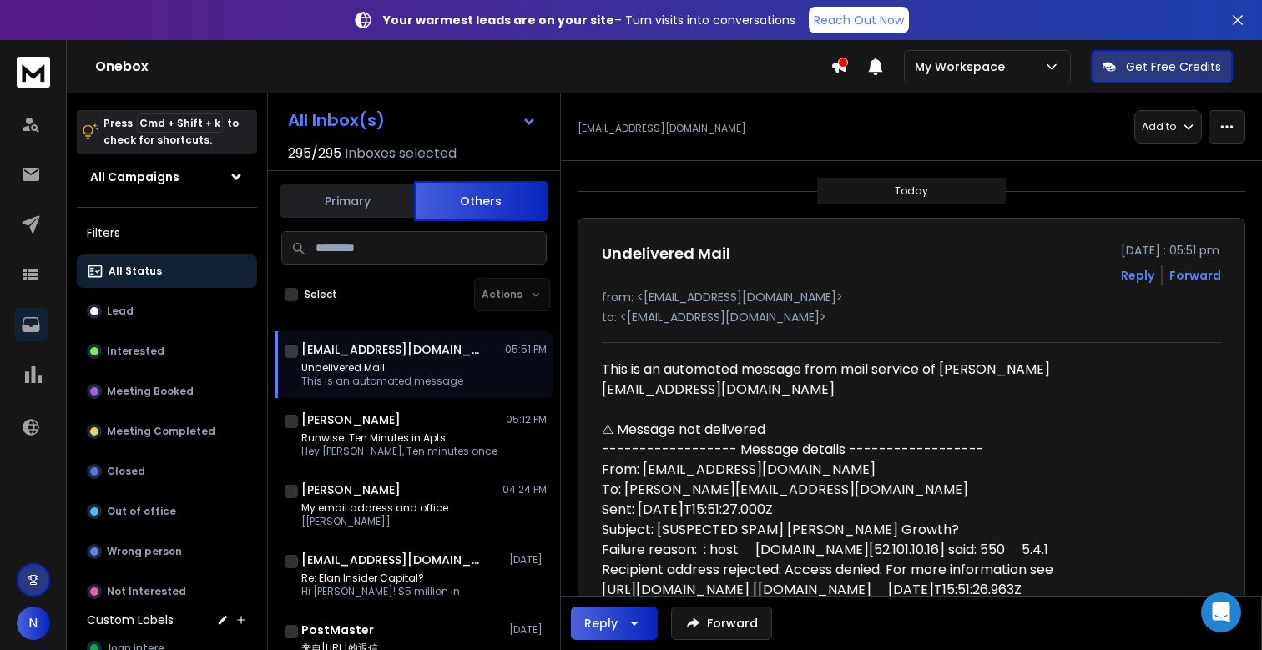
click at [351, 202] on button "Primary" at bounding box center [347, 201] width 134 height 37
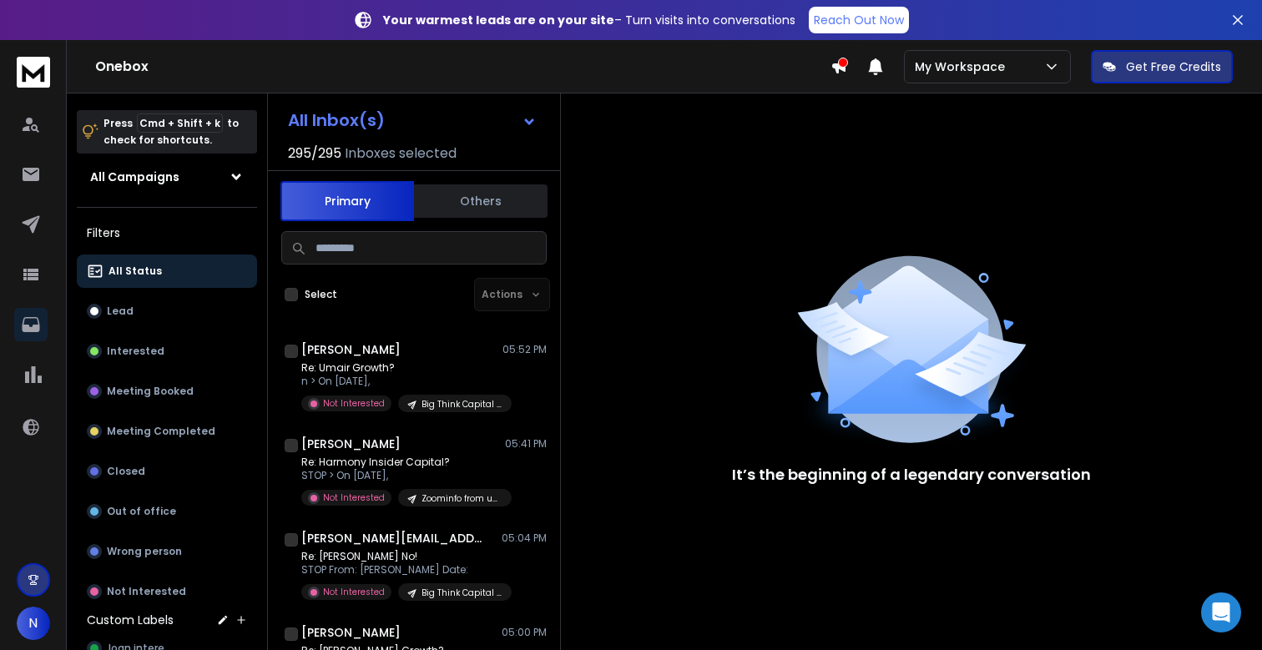
click at [496, 199] on button "Others" at bounding box center [481, 201] width 134 height 37
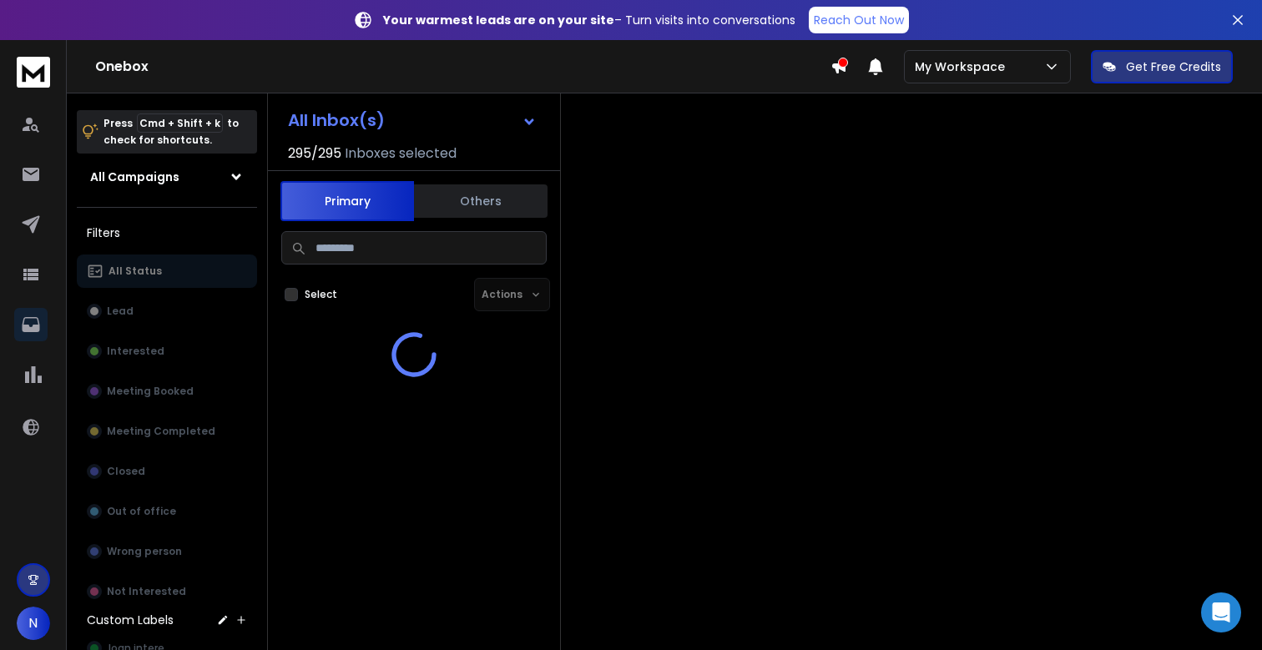
click at [363, 198] on button "Primary" at bounding box center [347, 201] width 134 height 40
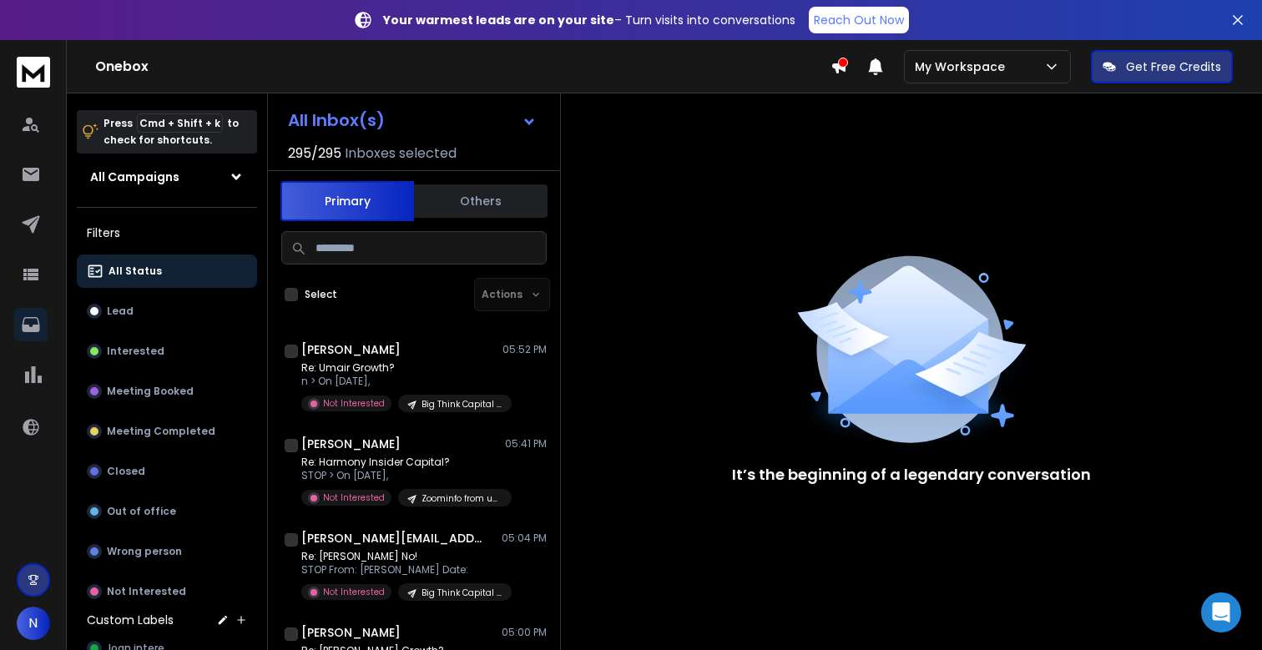
click at [454, 211] on button "Others" at bounding box center [481, 201] width 134 height 37
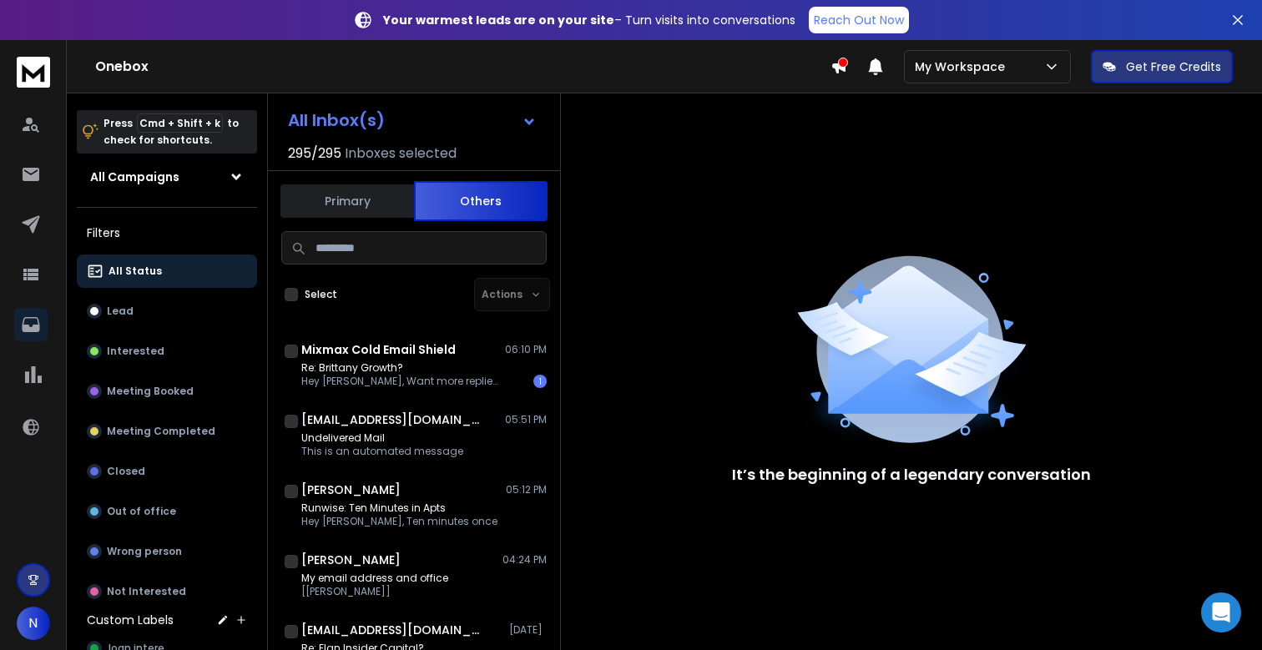
click at [414, 366] on p "Re: Brittany Growth?" at bounding box center [401, 367] width 200 height 13
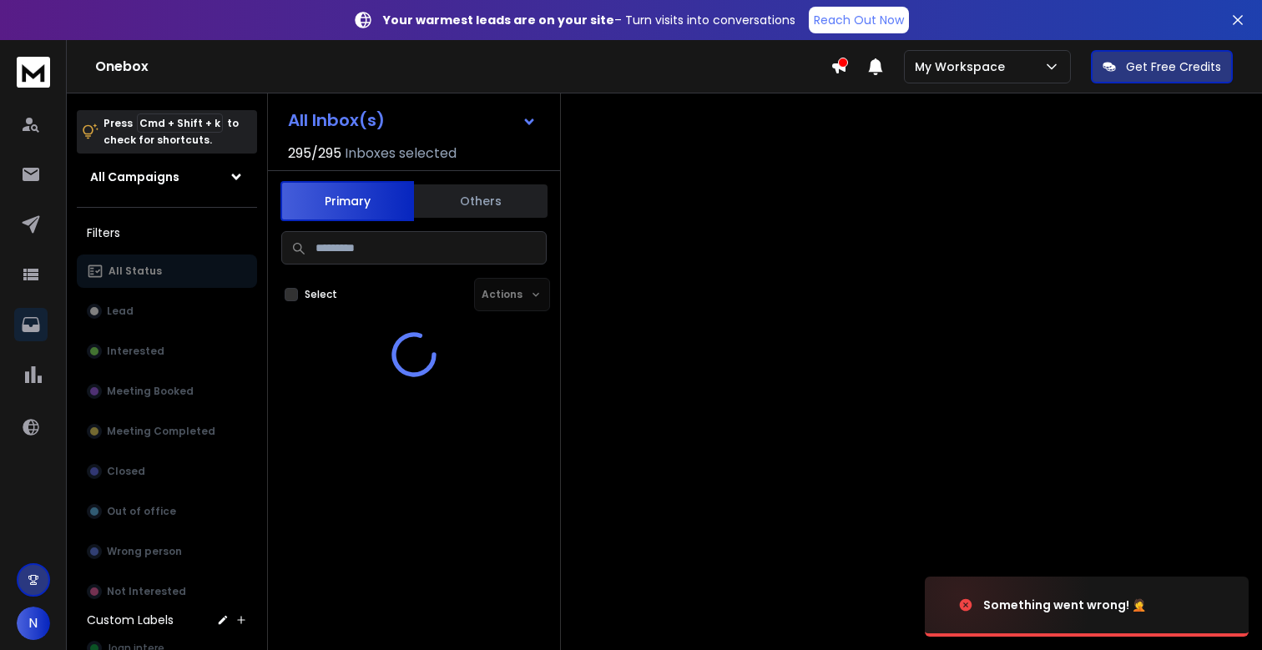
click at [362, 199] on button "Primary" at bounding box center [347, 201] width 134 height 40
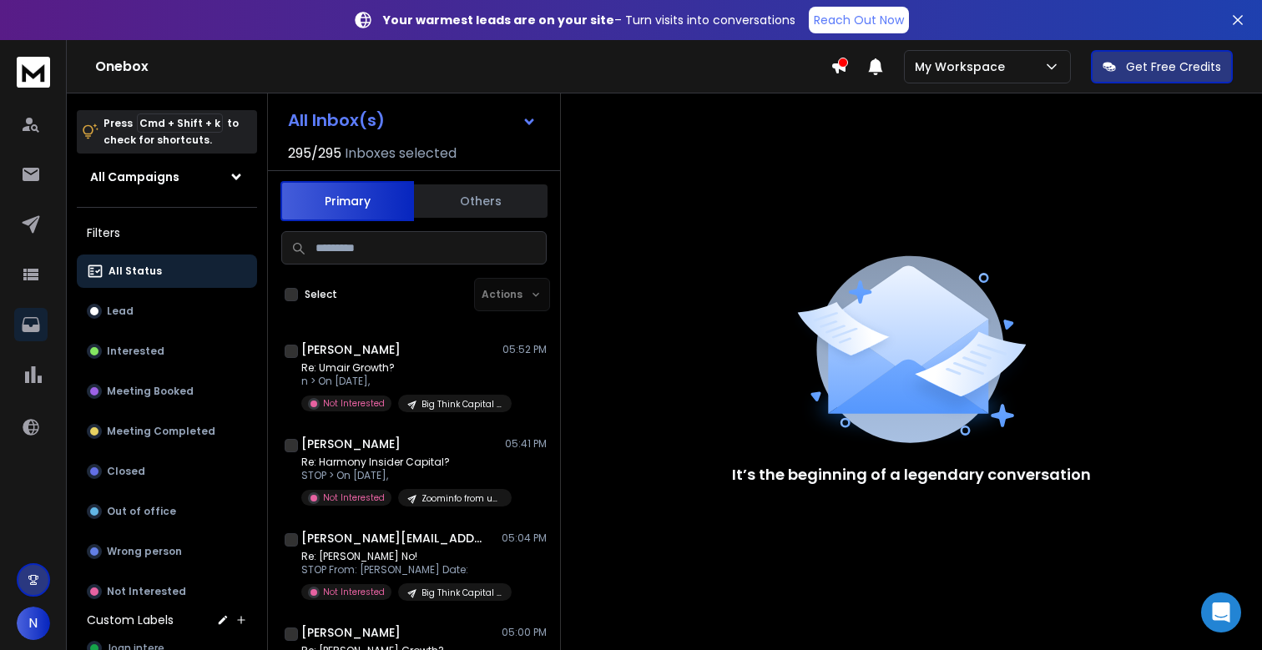
click at [491, 214] on button "Others" at bounding box center [481, 201] width 134 height 37
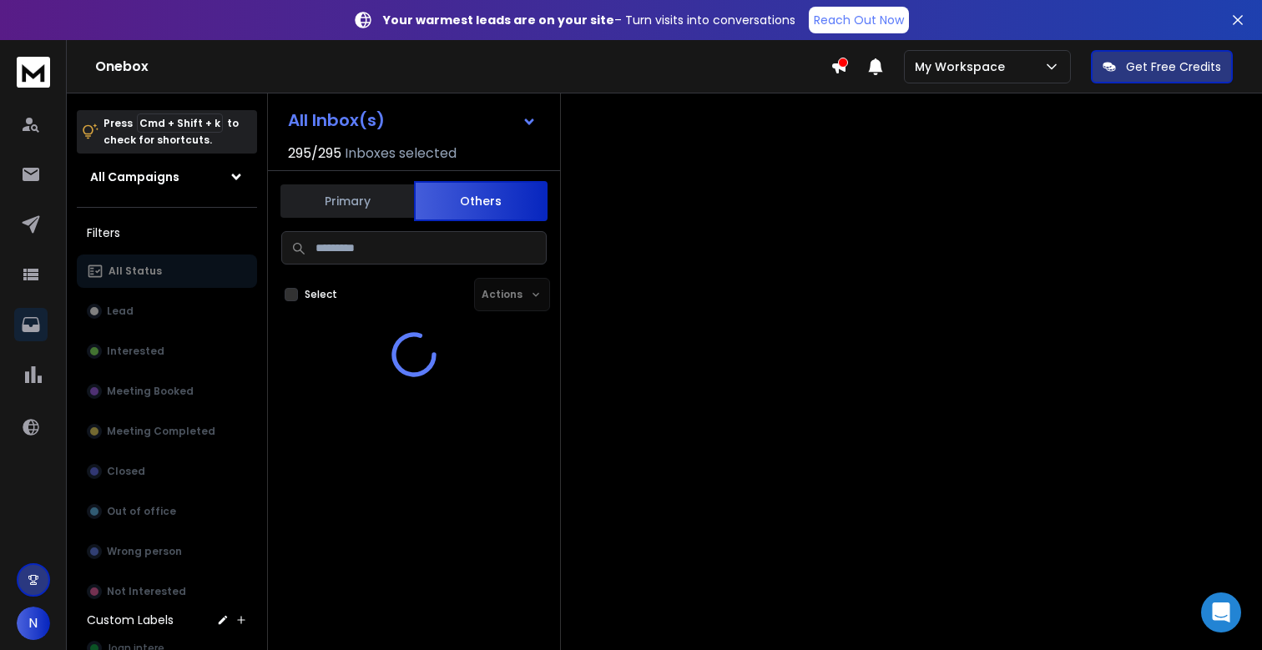
click at [358, 219] on div "Primary Others Select Actions" at bounding box center [414, 369] width 292 height 370
click at [353, 213] on button "Primary" at bounding box center [347, 201] width 134 height 37
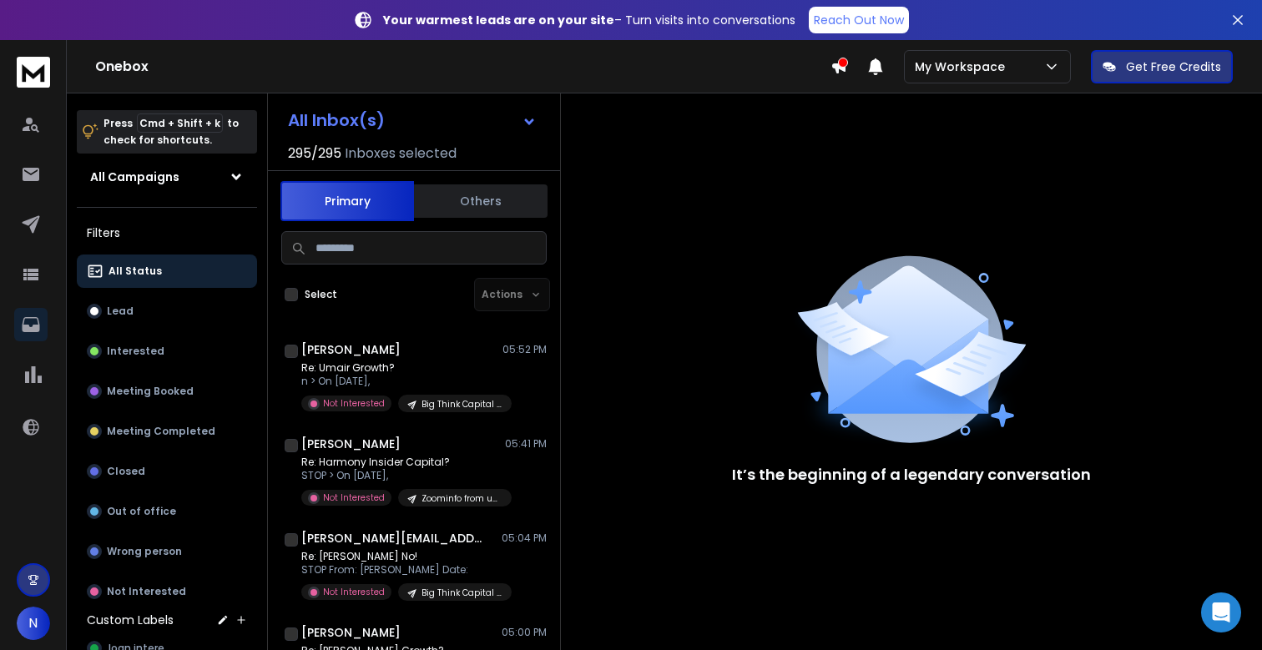
click at [514, 200] on button "Others" at bounding box center [481, 201] width 134 height 37
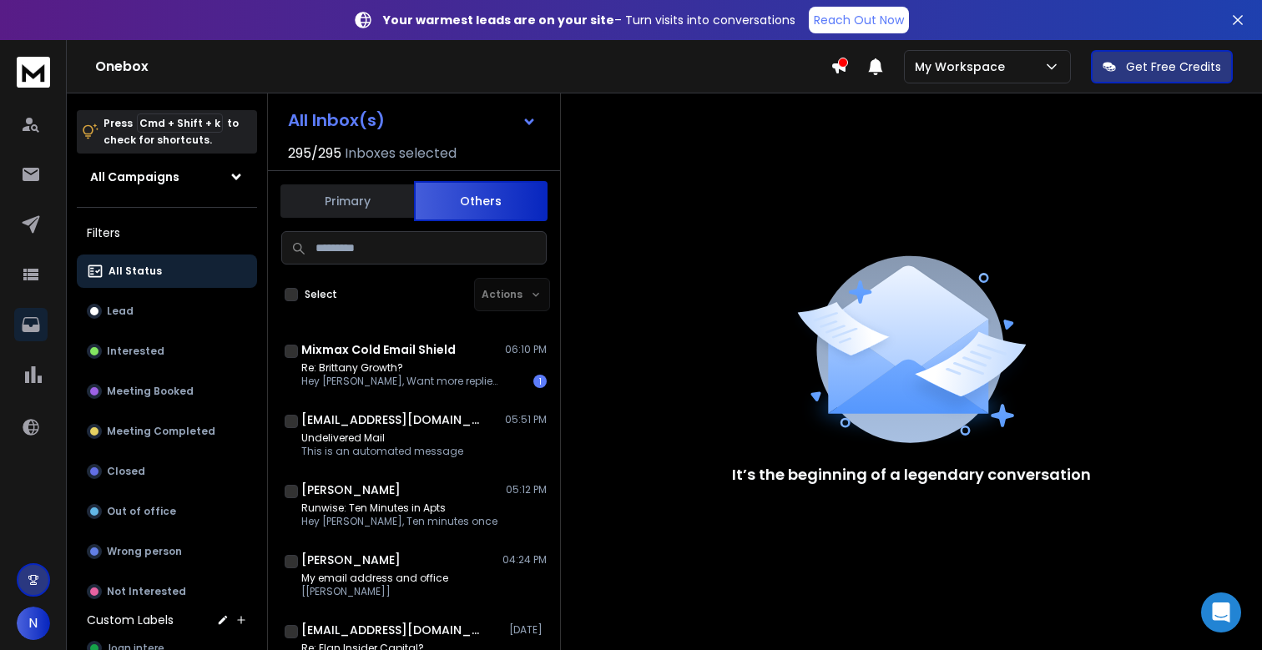
click at [335, 203] on button "Primary" at bounding box center [347, 201] width 134 height 37
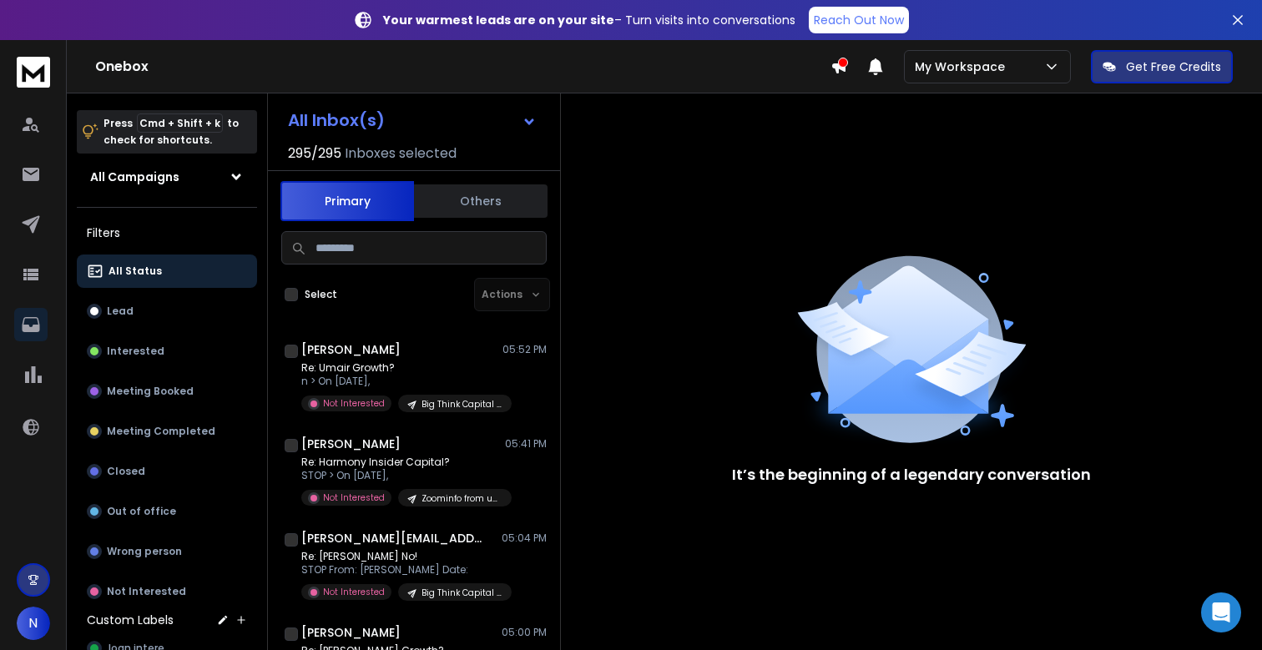
click at [464, 197] on button "Others" at bounding box center [481, 201] width 134 height 37
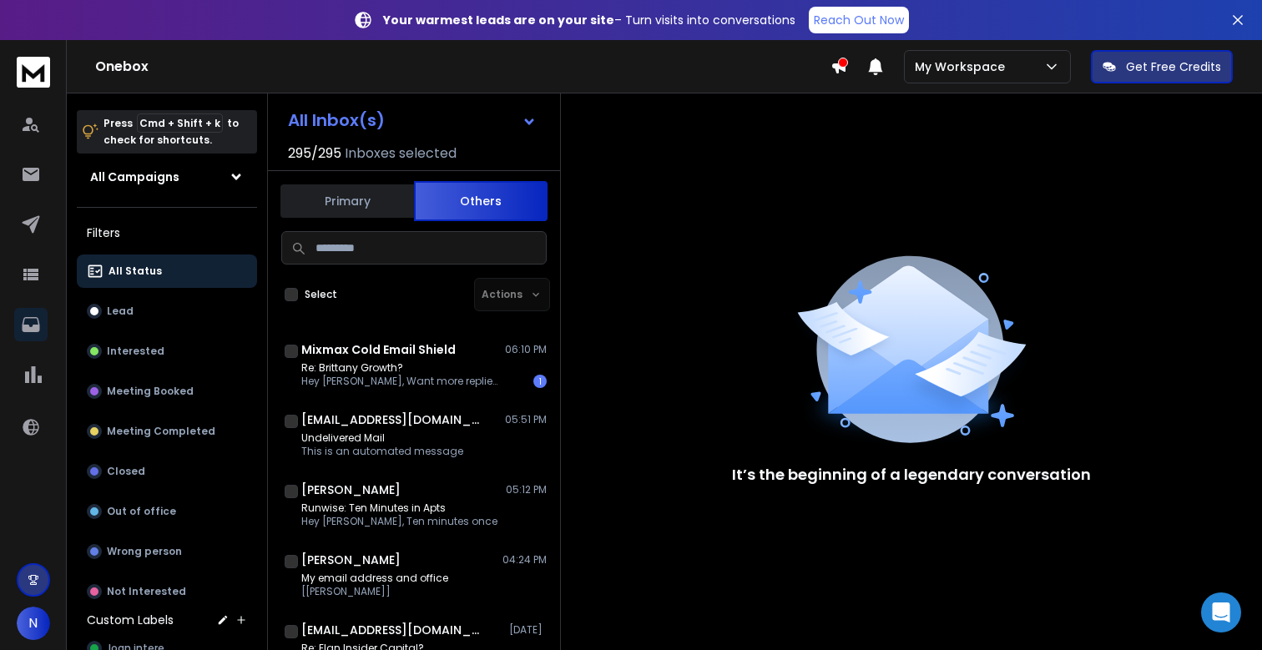
click at [441, 334] on div "Mixmax Cold Email Shield 06:10 PM Re: Brittany Growth? Hey [PERSON_NAME], Want …" at bounding box center [415, 364] width 275 height 67
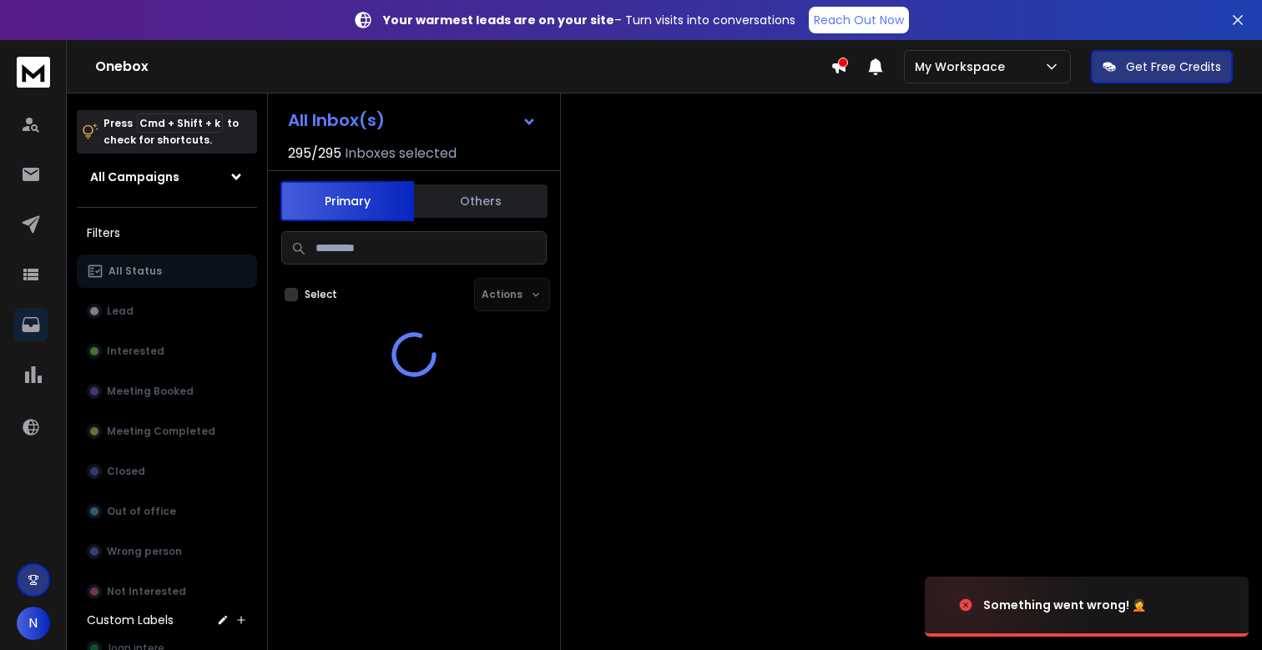
click at [325, 209] on button "Primary" at bounding box center [347, 201] width 134 height 40
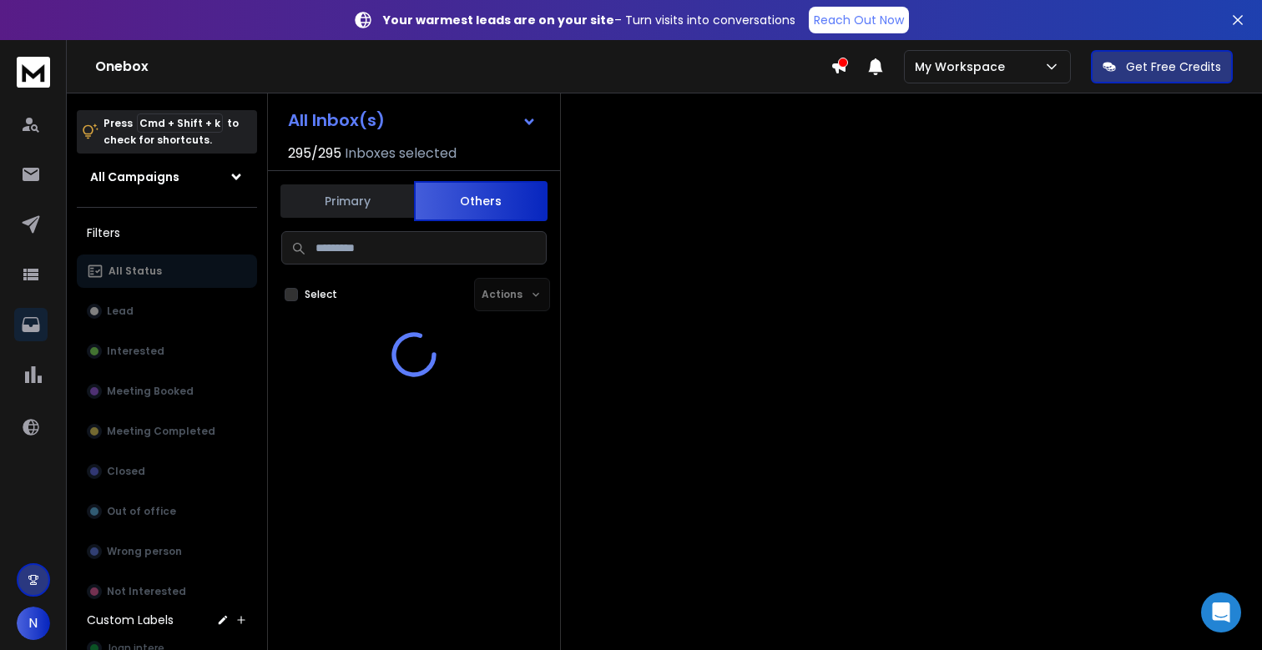
click at [490, 195] on button "Others" at bounding box center [481, 201] width 134 height 40
click at [362, 204] on button "Primary" at bounding box center [347, 201] width 134 height 37
